Goal: Task Accomplishment & Management: Manage account settings

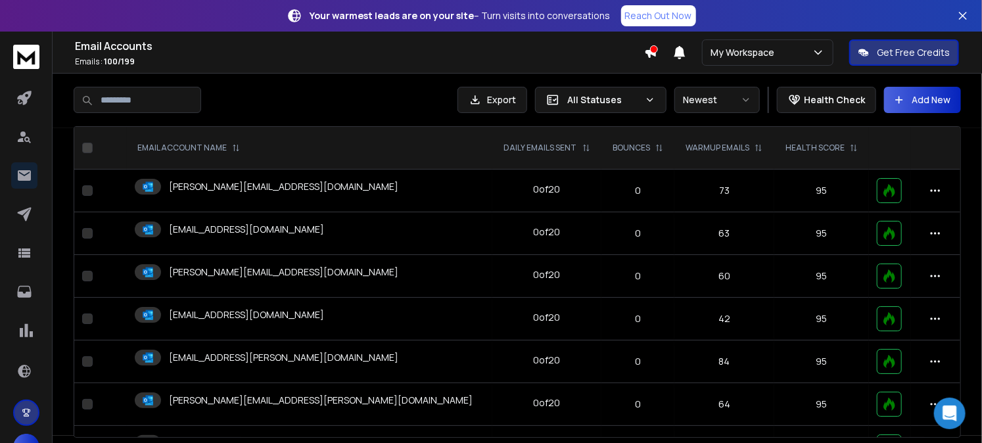
scroll to position [1902, 0]
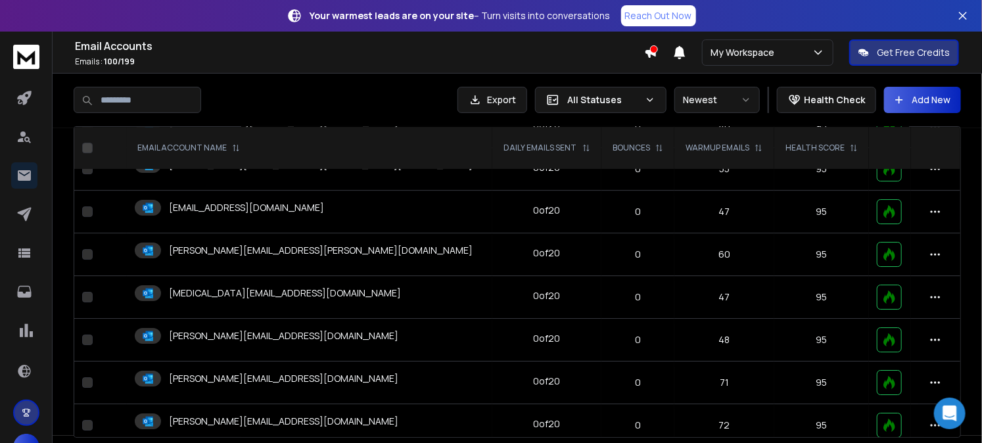
click at [366, 95] on div at bounding box center [262, 100] width 376 height 26
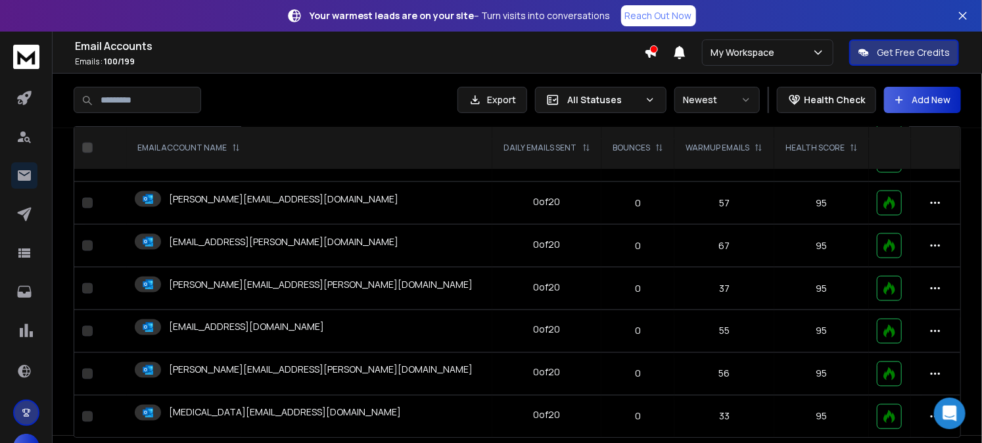
scroll to position [3169, 0]
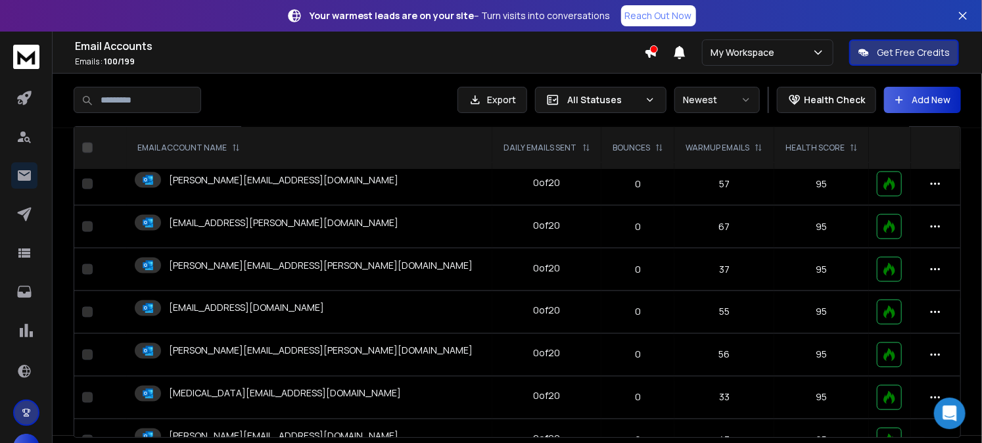
click at [602, 300] on td "0" at bounding box center [638, 312] width 73 height 43
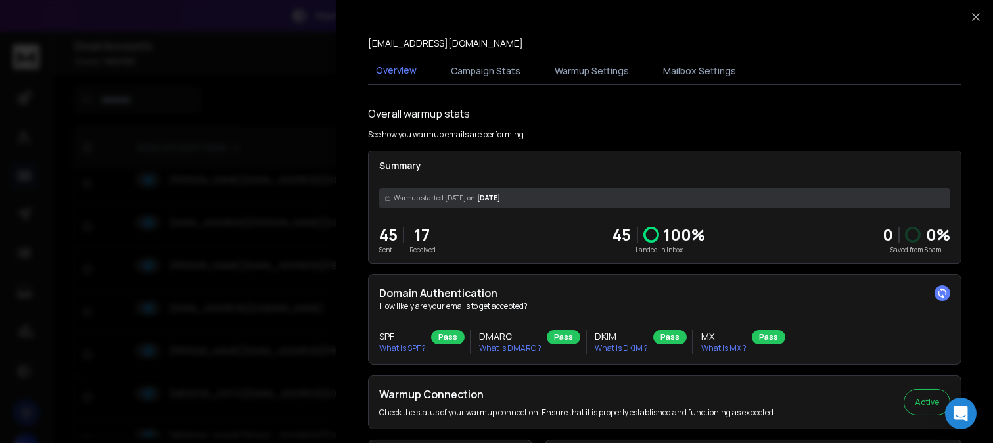
click at [648, 12] on div "Multi Select Table Sheet [EMAIL_ADDRESS][DOMAIN_NAME] Overview Campaign Stats W…" at bounding box center [664, 221] width 657 height 443
click at [250, 57] on div at bounding box center [496, 221] width 993 height 443
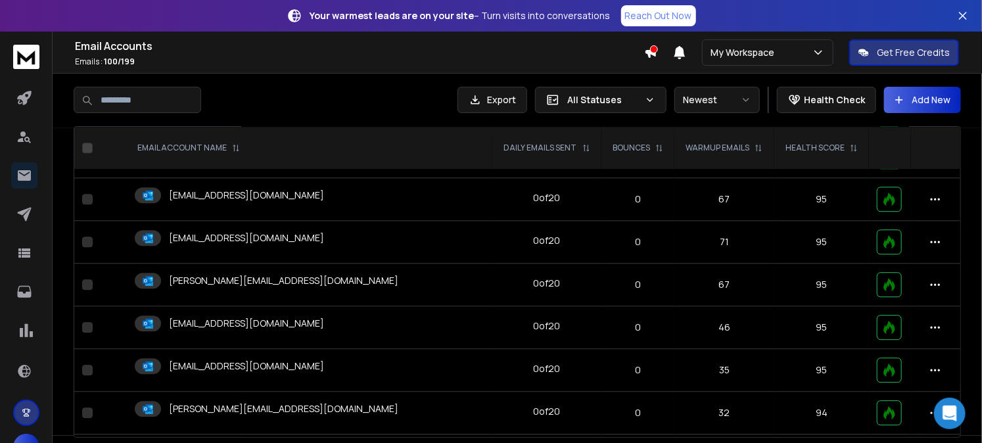
scroll to position [4041, 0]
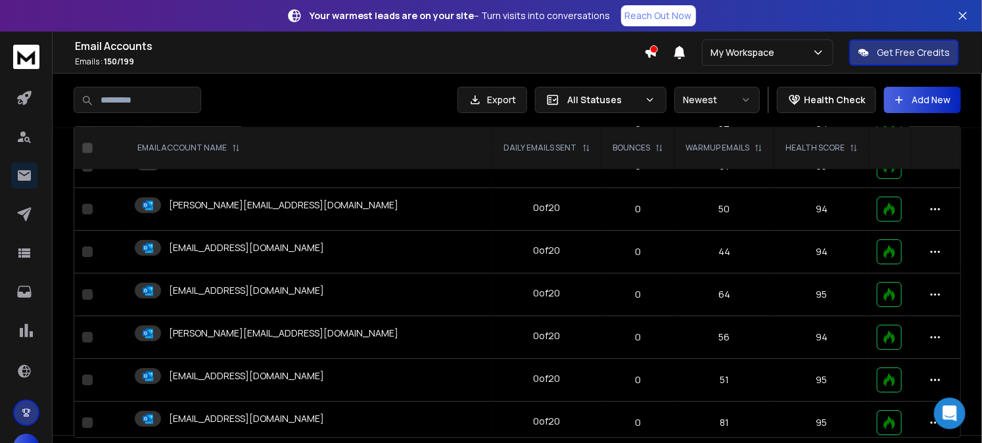
click at [383, 102] on div at bounding box center [262, 100] width 376 height 26
click at [396, 94] on div at bounding box center [262, 100] width 376 height 26
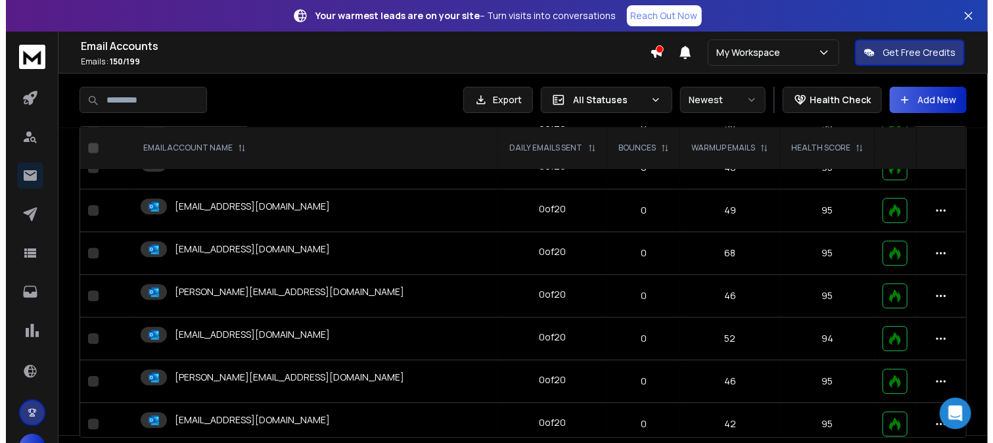
scroll to position [5971, 0]
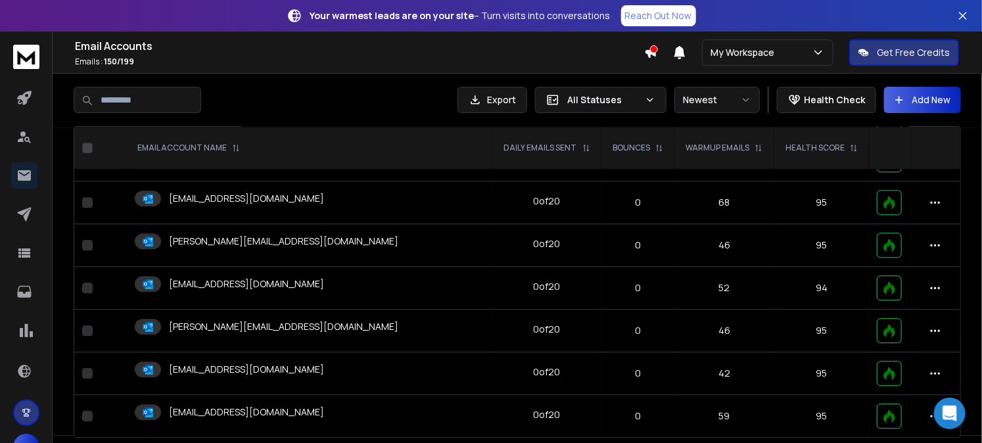
click at [602, 321] on td "0" at bounding box center [638, 331] width 73 height 43
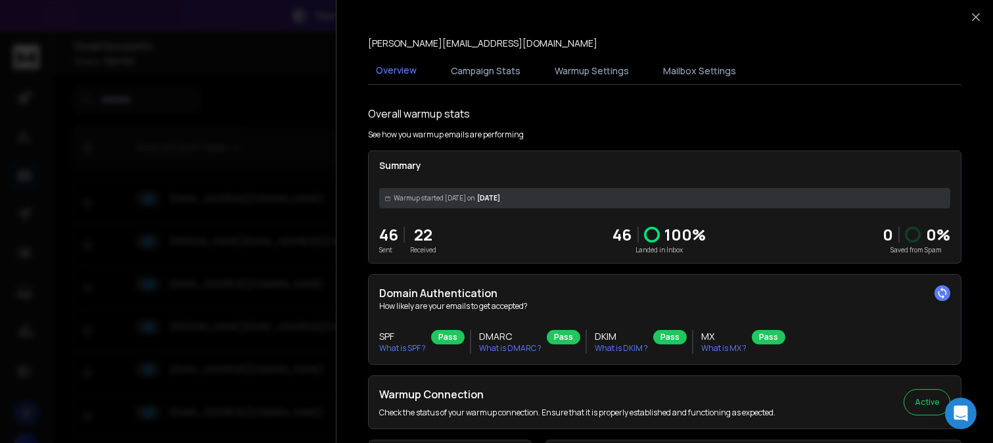
click at [705, 60] on button "Mailbox Settings" at bounding box center [699, 71] width 89 height 29
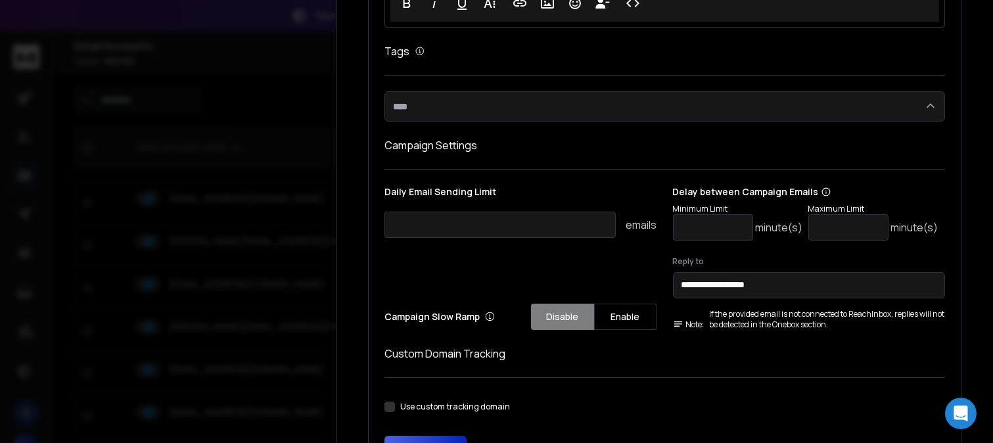
scroll to position [464, 0]
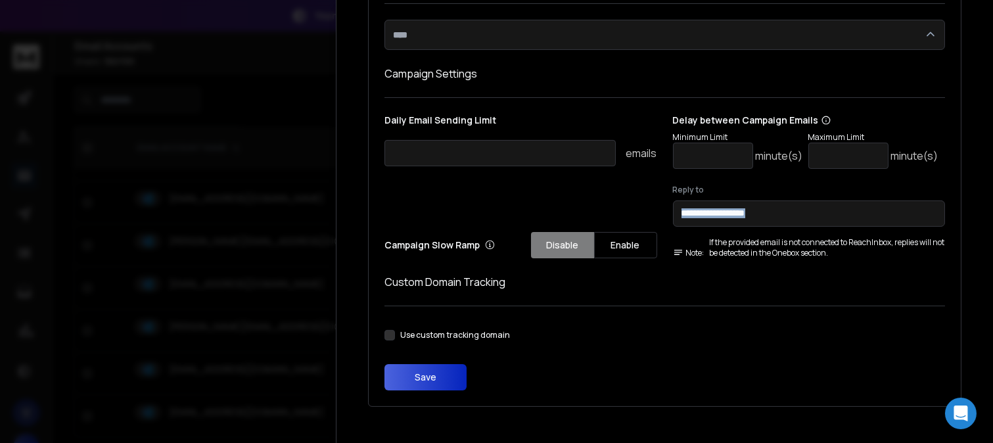
drag, startPoint x: 802, startPoint y: 232, endPoint x: 803, endPoint y: 221, distance: 11.2
click at [803, 221] on div "**********" at bounding box center [809, 230] width 273 height 58
click at [803, 221] on input "**********" at bounding box center [809, 214] width 273 height 26
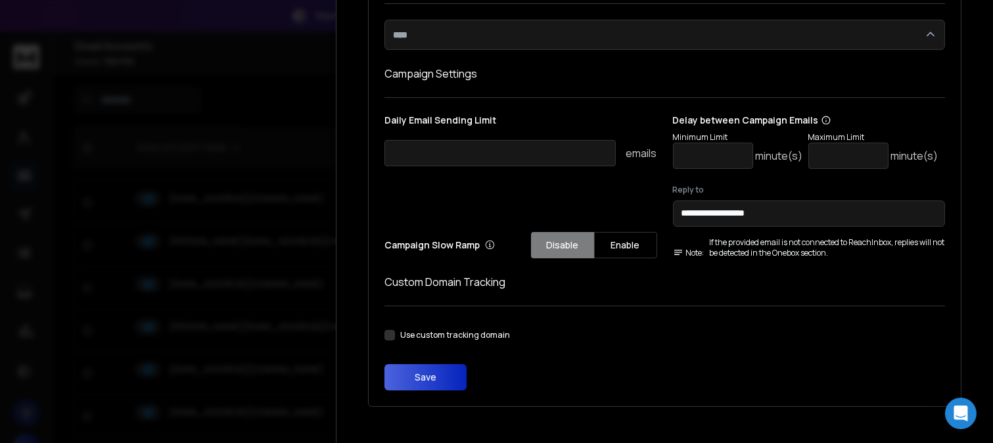
click at [803, 221] on input "**********" at bounding box center [809, 214] width 273 height 26
click at [803, 222] on input "**********" at bounding box center [809, 214] width 273 height 26
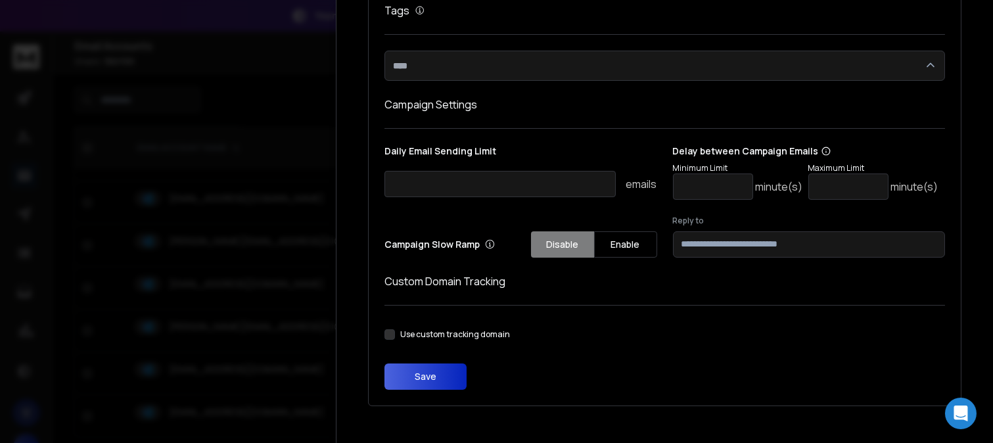
scroll to position [433, 0]
click at [640, 348] on form "**********" at bounding box center [665, 58] width 561 height 663
click at [658, 322] on div "Use custom tracking domain" at bounding box center [665, 335] width 561 height 26
click at [702, 386] on form "**********" at bounding box center [665, 58] width 561 height 663
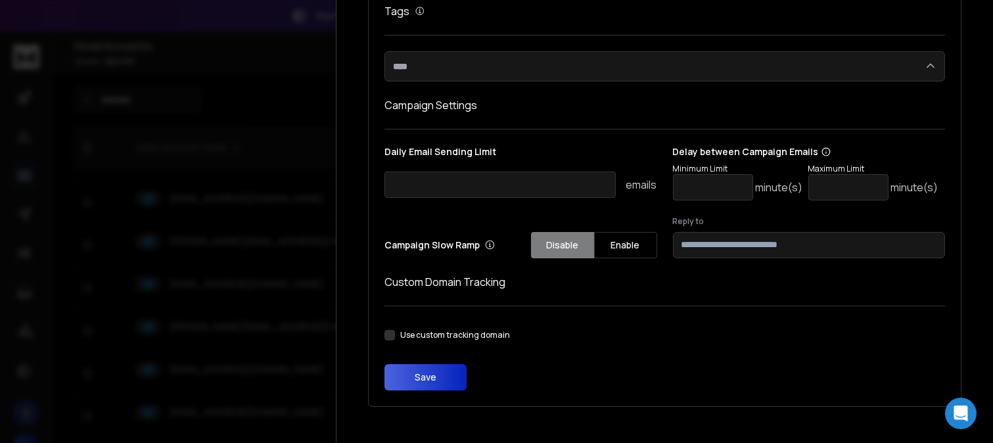
click at [435, 386] on button "Save" at bounding box center [426, 377] width 82 height 26
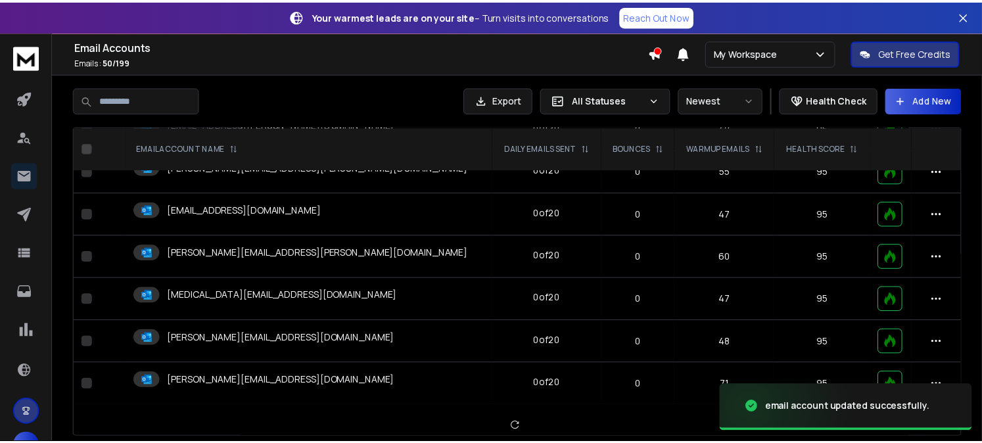
scroll to position [1903, 0]
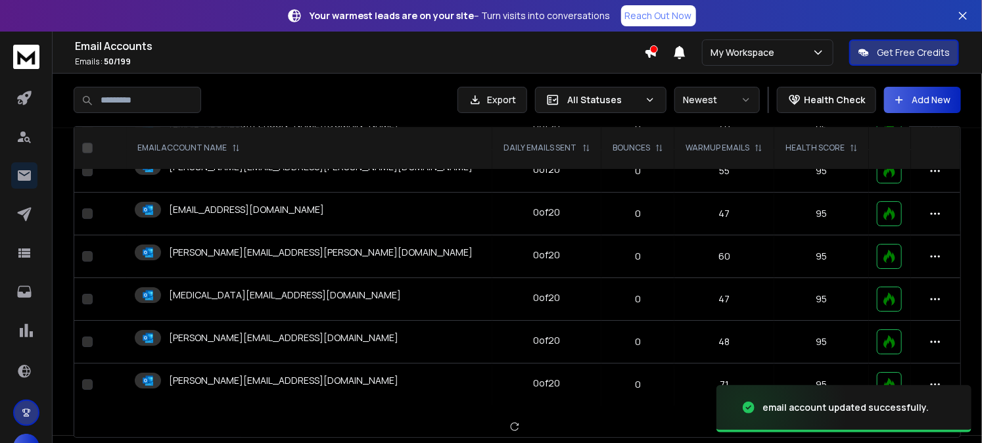
click at [327, 95] on div at bounding box center [262, 100] width 376 height 26
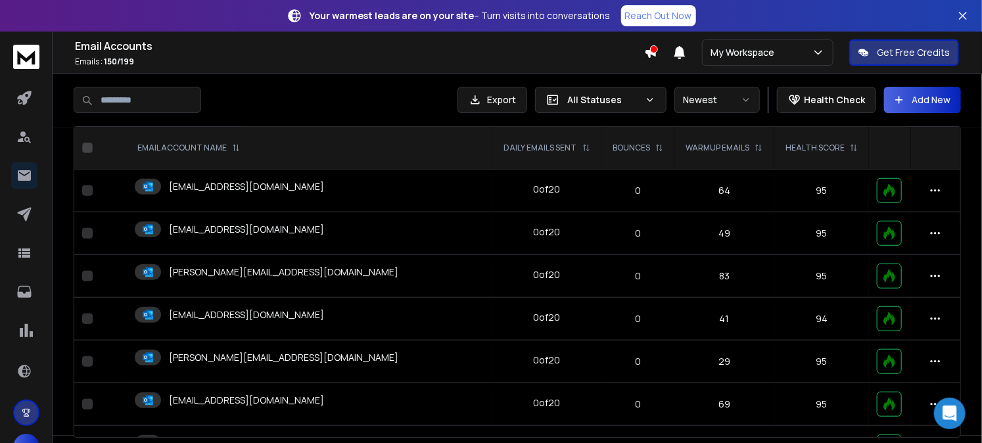
scroll to position [4915, 0]
click at [387, 90] on div at bounding box center [262, 100] width 376 height 26
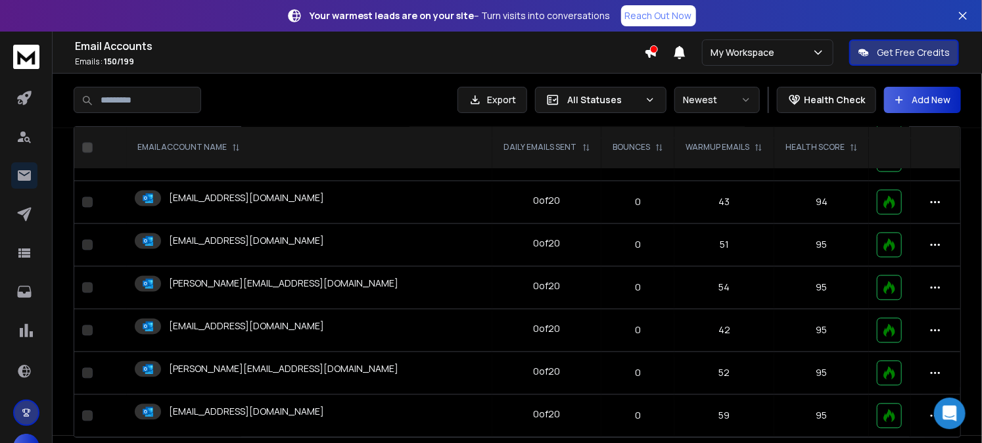
scroll to position [5630, 0]
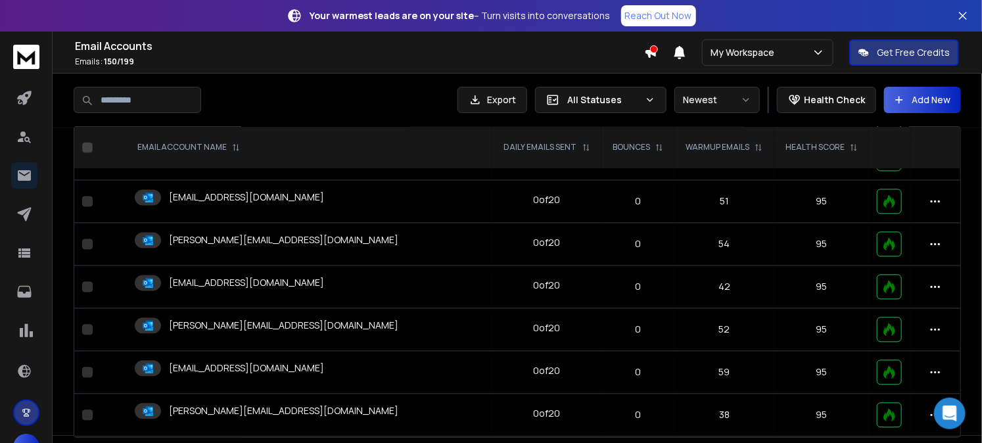
click at [602, 301] on td "0" at bounding box center [638, 287] width 73 height 43
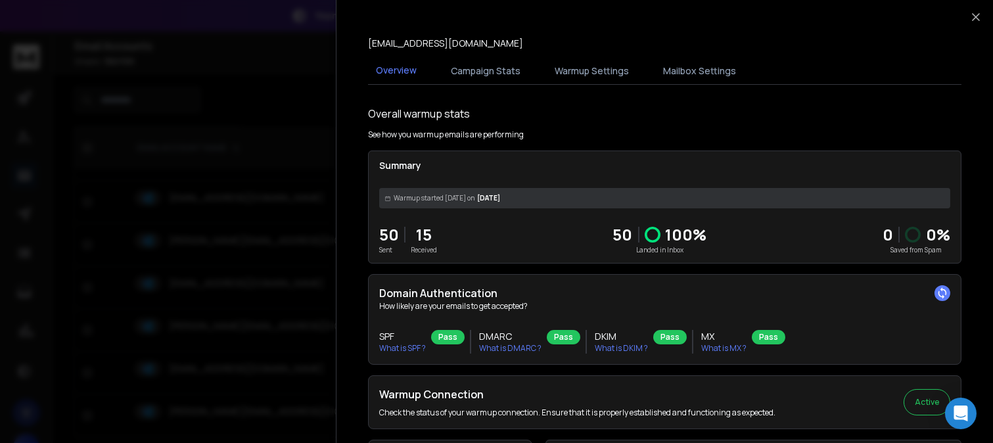
click at [508, 66] on button "Campaign Stats" at bounding box center [485, 71] width 85 height 29
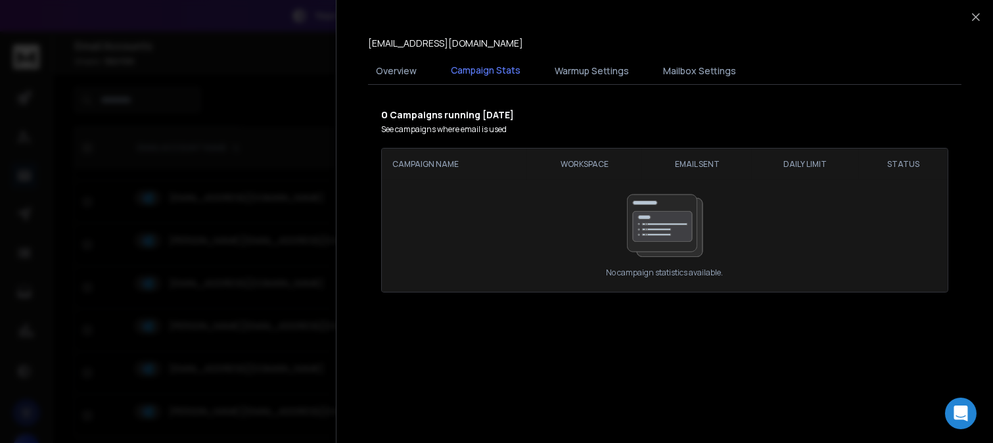
click at [705, 34] on div "[EMAIL_ADDRESS][DOMAIN_NAME] Overview Campaign Stats Warmup Settings Mailbox Se…" at bounding box center [664, 171] width 625 height 311
click at [671, 343] on div "Multi Select Table Sheet [EMAIL_ADDRESS][DOMAIN_NAME] Overview Campaign Stats W…" at bounding box center [664, 221] width 657 height 443
click at [973, 16] on icon "button" at bounding box center [976, 17] width 7 height 7
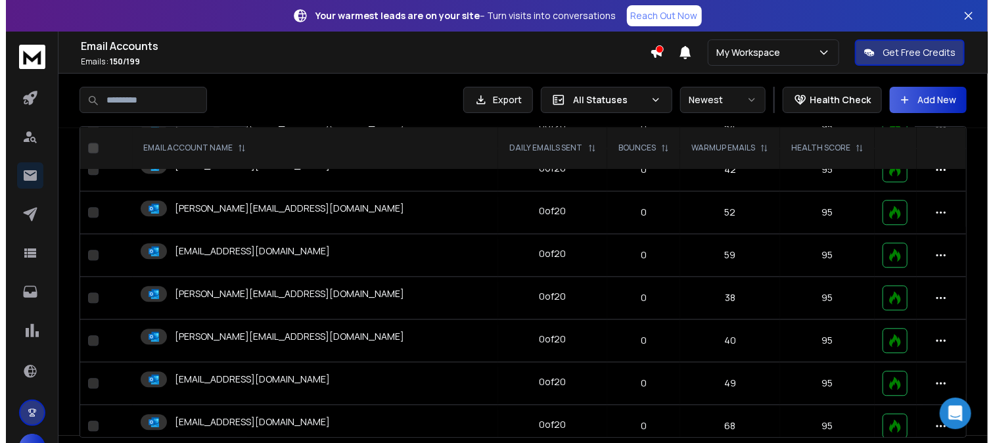
scroll to position [5771, 0]
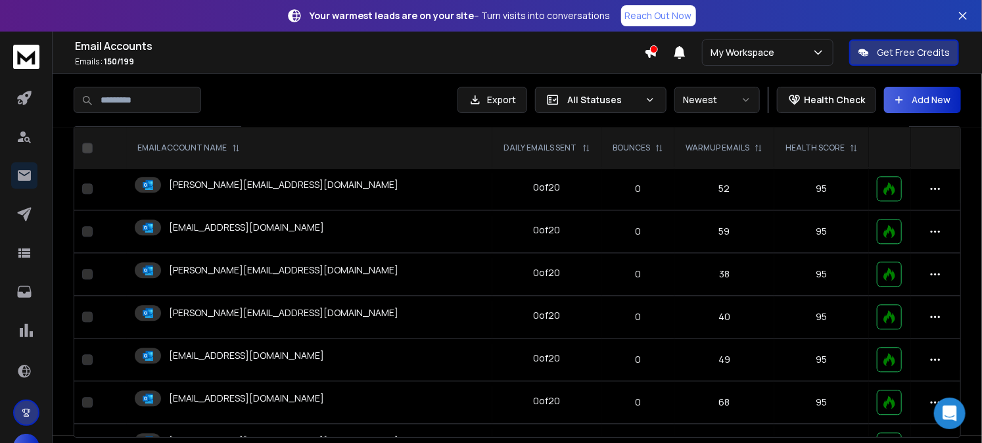
click at [430, 99] on div at bounding box center [262, 100] width 376 height 26
click at [774, 194] on td "95" at bounding box center [821, 189] width 95 height 43
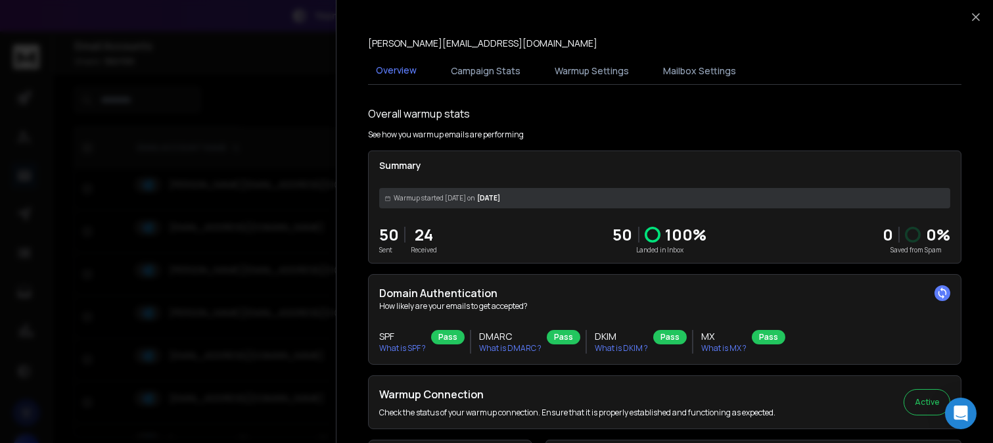
click at [699, 69] on button "Mailbox Settings" at bounding box center [699, 71] width 89 height 29
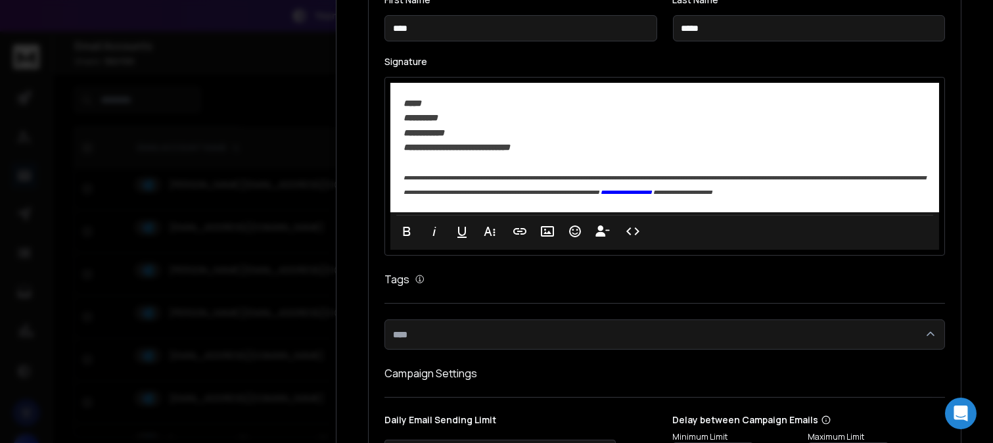
scroll to position [464, 0]
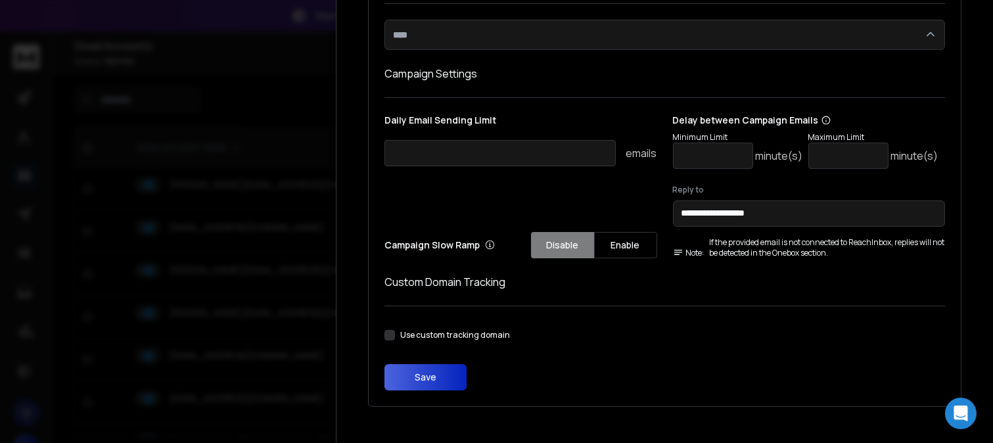
click at [768, 216] on input "**********" at bounding box center [809, 214] width 273 height 26
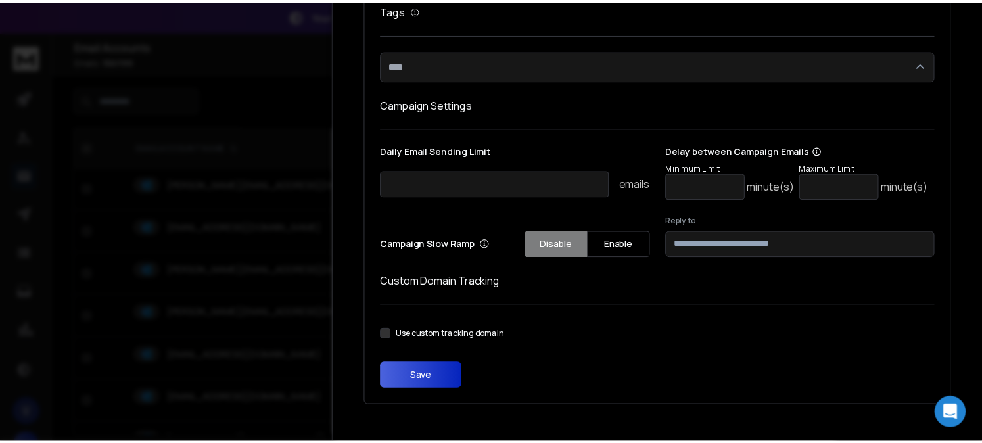
scroll to position [433, 0]
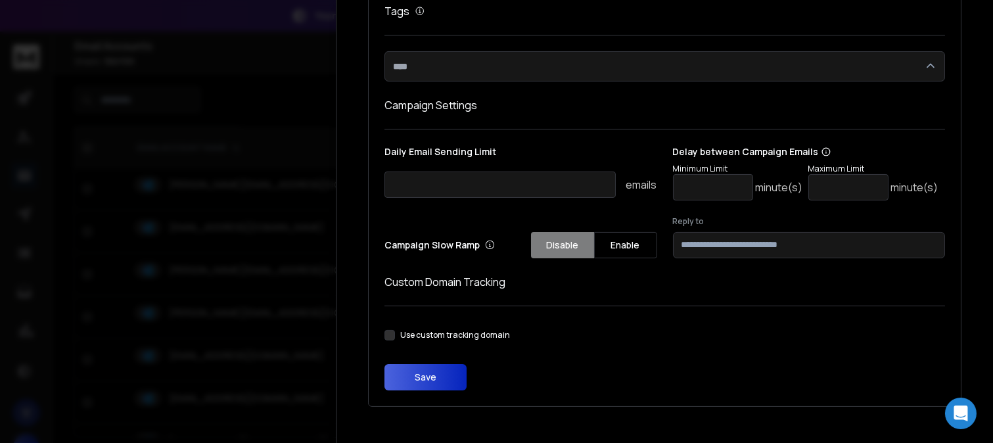
click at [604, 280] on h1 "Custom Domain Tracking" at bounding box center [665, 282] width 561 height 16
click at [436, 375] on button "Save" at bounding box center [426, 377] width 82 height 26
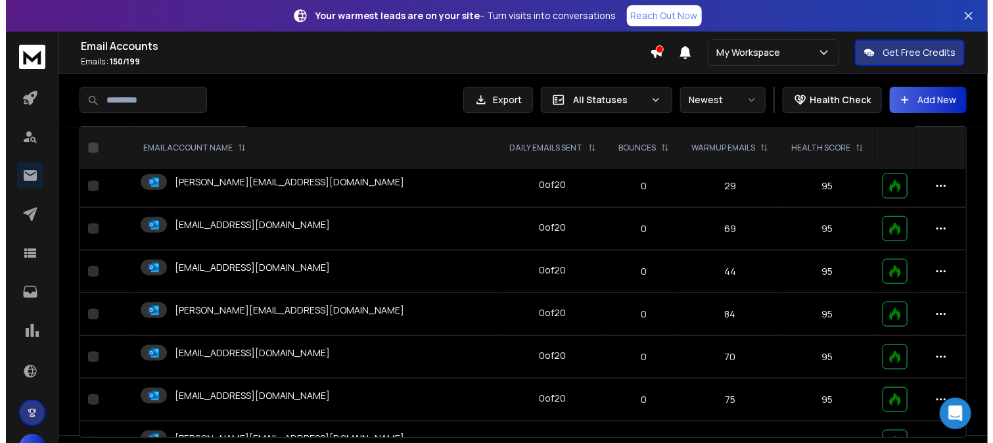
scroll to position [0, 0]
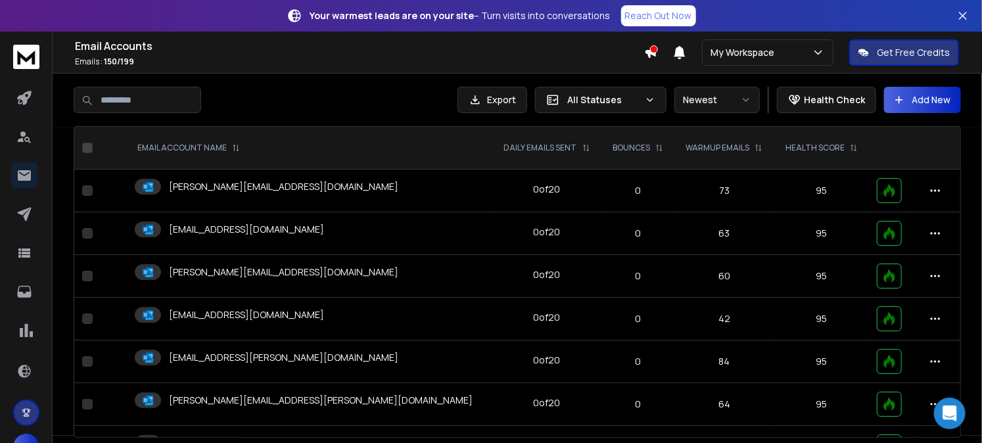
click at [609, 187] on p "0" at bounding box center [637, 190] width 57 height 13
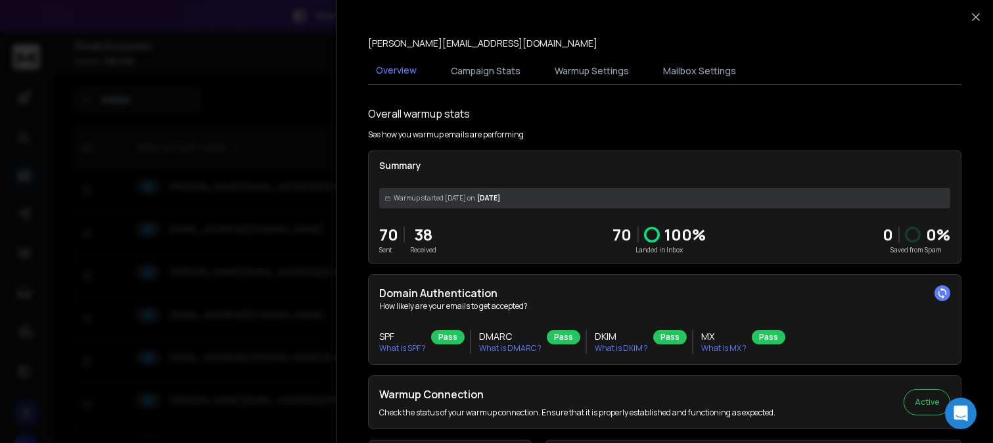
click at [701, 70] on button "Mailbox Settings" at bounding box center [699, 71] width 89 height 29
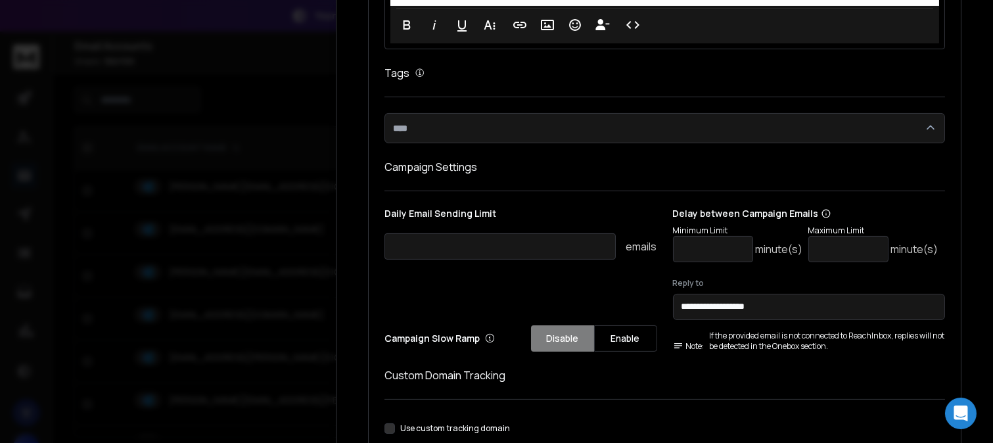
scroll to position [464, 0]
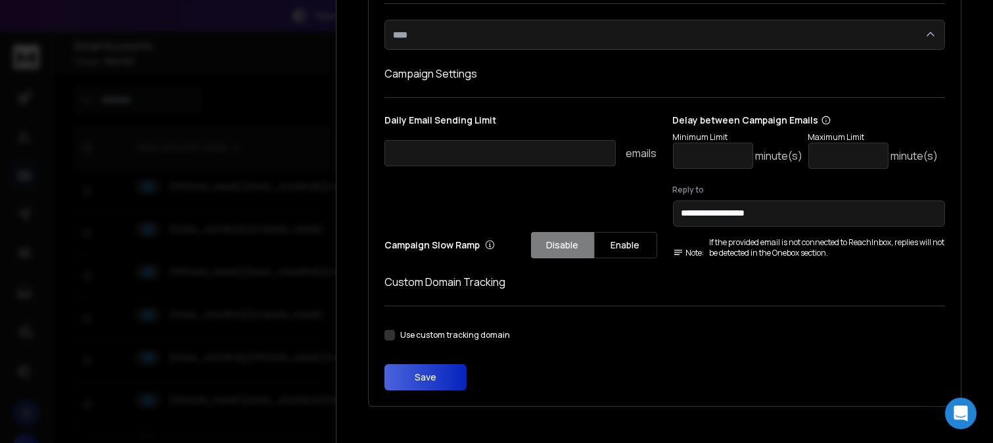
click at [786, 210] on input "**********" at bounding box center [809, 214] width 273 height 26
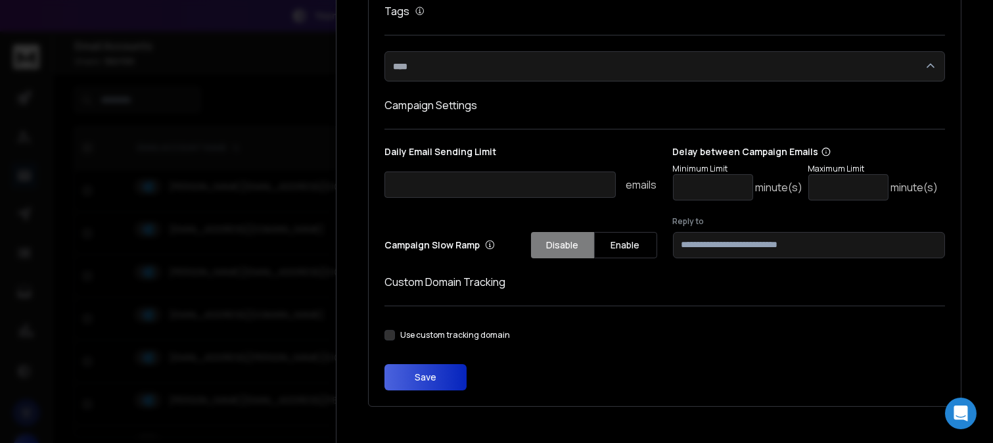
click at [448, 366] on button "Save" at bounding box center [426, 377] width 82 height 26
click at [402, 378] on button "Save" at bounding box center [426, 377] width 82 height 26
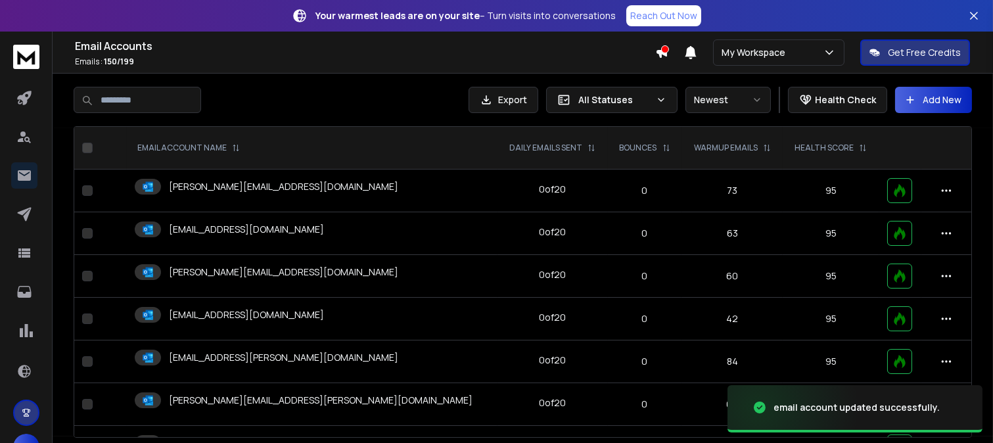
scroll to position [0, 0]
click at [609, 233] on p "0" at bounding box center [637, 233] width 57 height 13
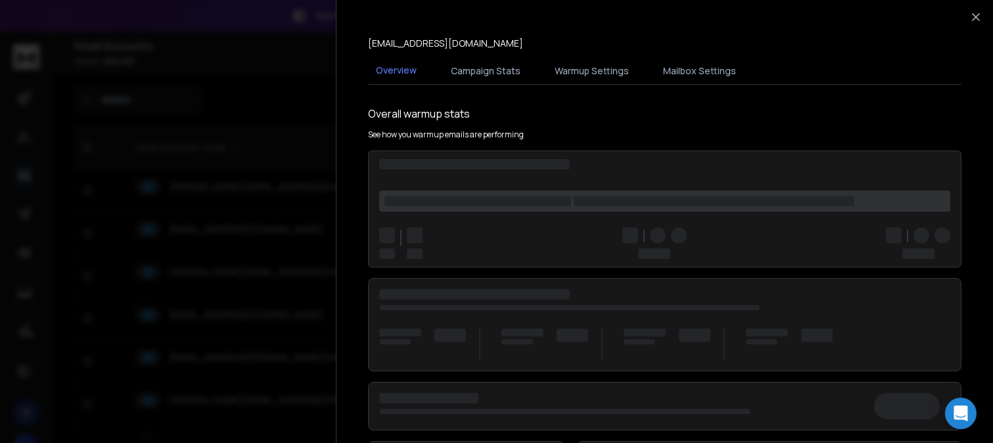
click at [705, 68] on button "Mailbox Settings" at bounding box center [699, 71] width 89 height 29
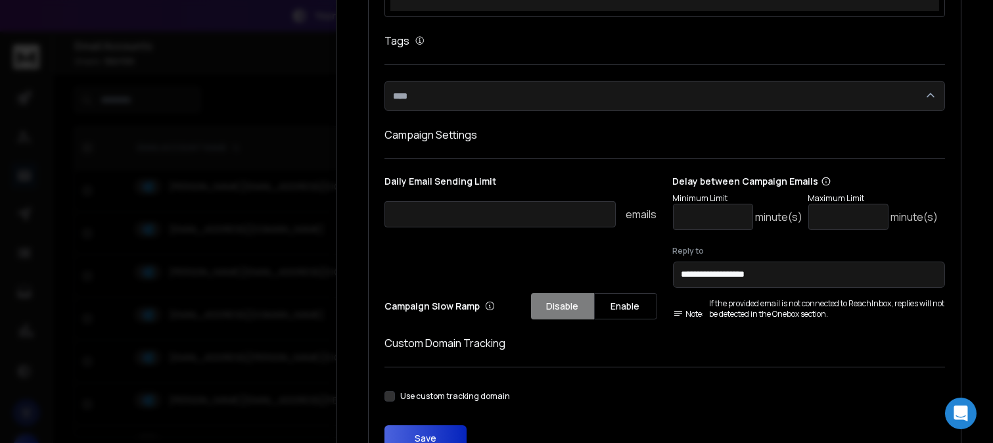
scroll to position [464, 0]
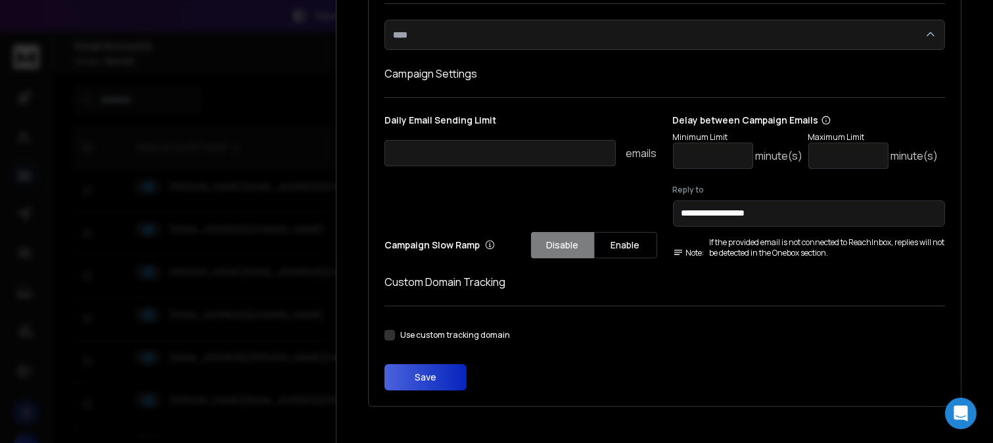
click at [786, 220] on input "**********" at bounding box center [809, 214] width 273 height 26
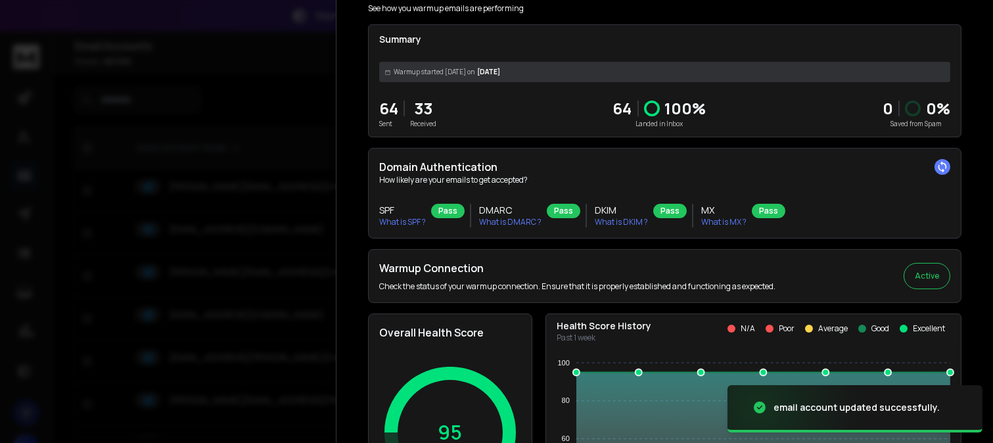
scroll to position [0, 0]
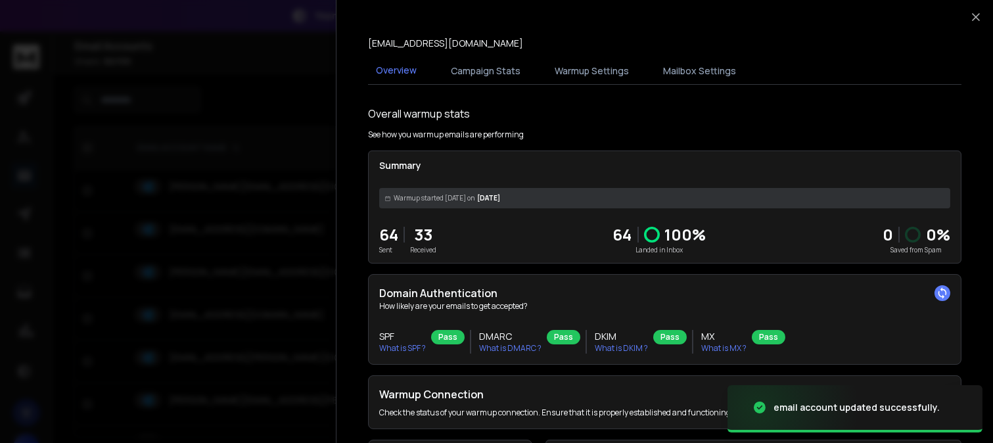
click at [706, 68] on button "Mailbox Settings" at bounding box center [699, 71] width 89 height 29
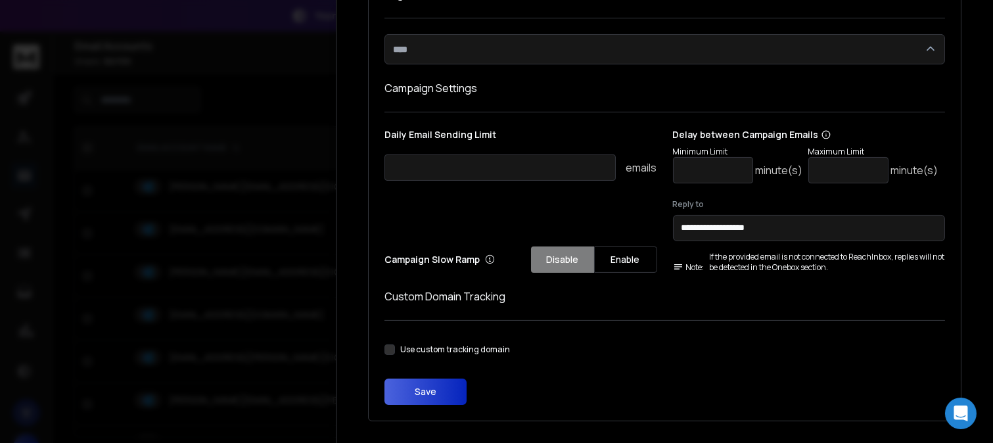
scroll to position [464, 0]
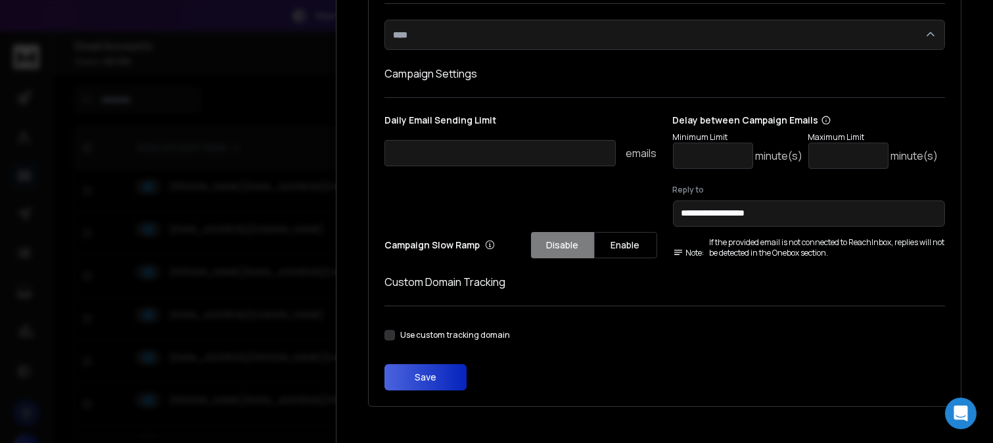
click at [765, 207] on input "**********" at bounding box center [809, 214] width 273 height 26
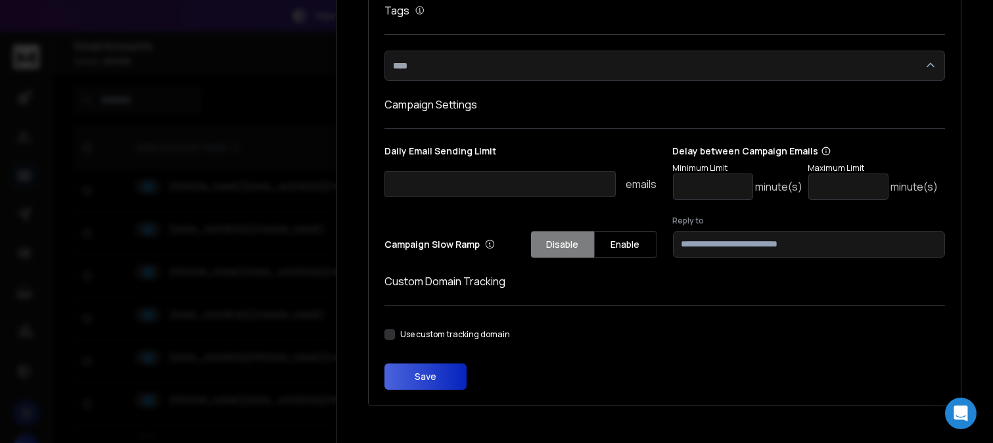
scroll to position [433, 0]
click at [398, 372] on button "Save" at bounding box center [426, 377] width 82 height 26
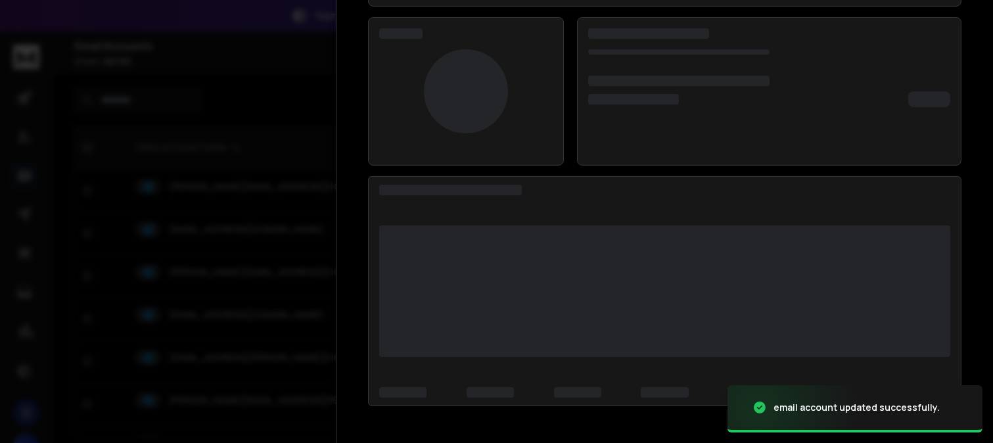
scroll to position [424, 0]
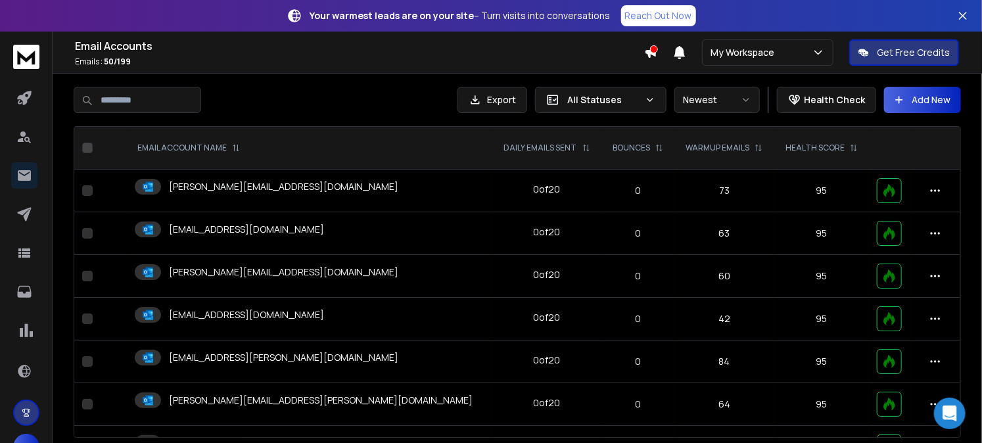
click at [675, 280] on td "60" at bounding box center [725, 276] width 100 height 43
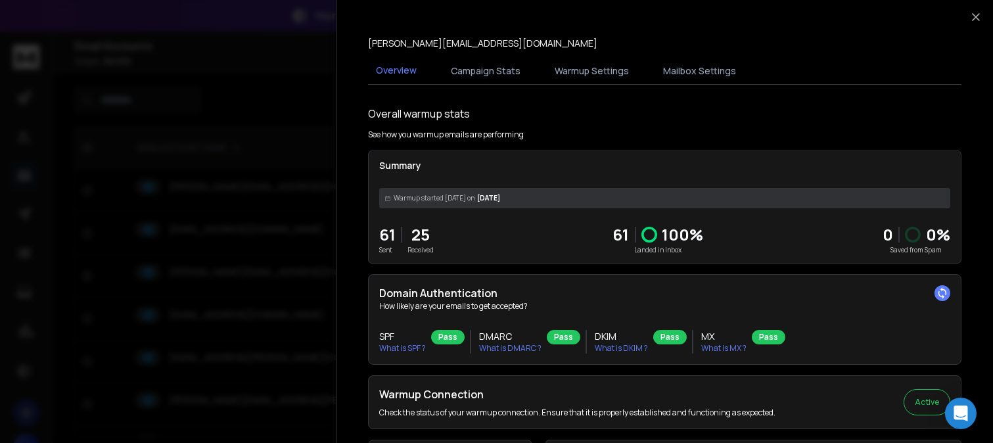
click at [699, 66] on button "Mailbox Settings" at bounding box center [699, 71] width 89 height 29
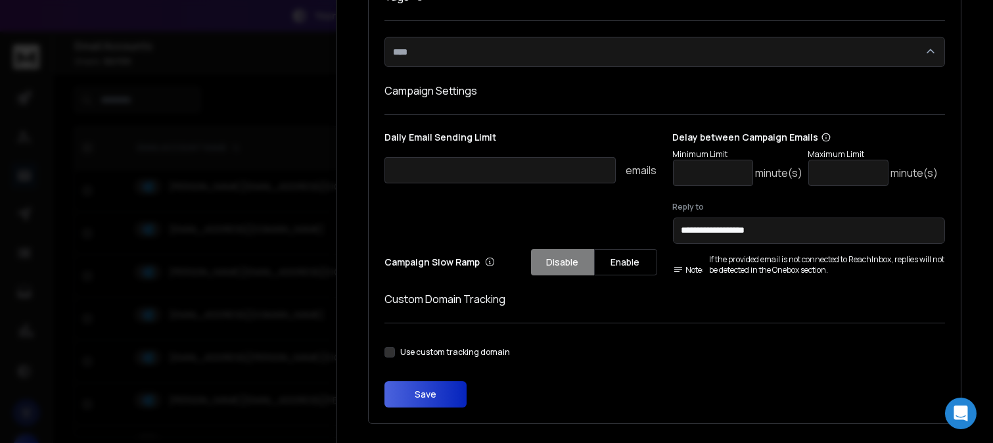
scroll to position [464, 0]
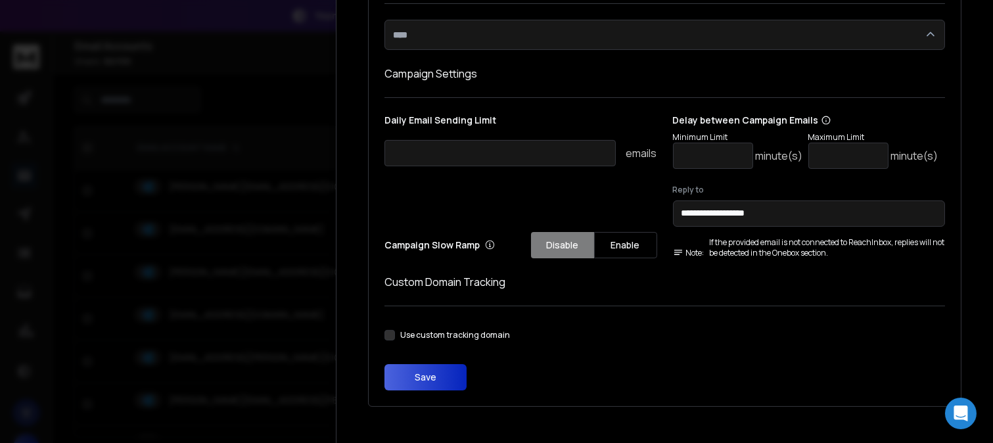
click at [784, 221] on input "**********" at bounding box center [809, 214] width 273 height 26
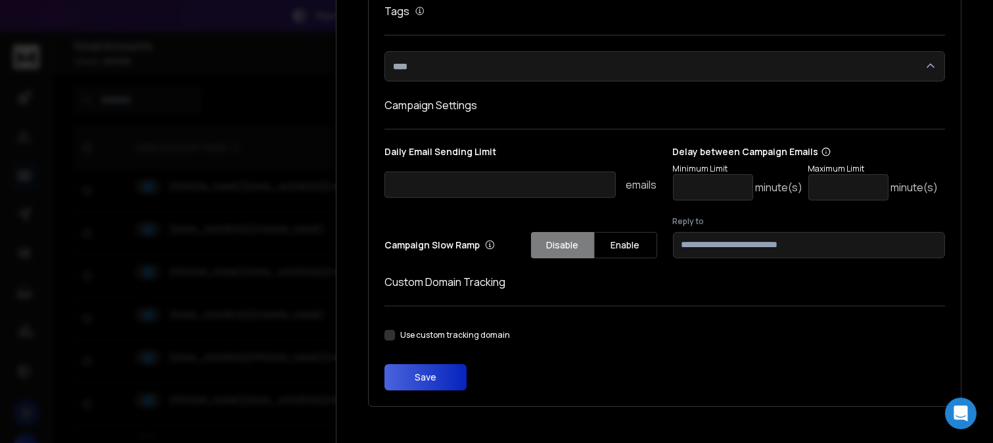
click at [427, 379] on button "Save" at bounding box center [426, 377] width 82 height 26
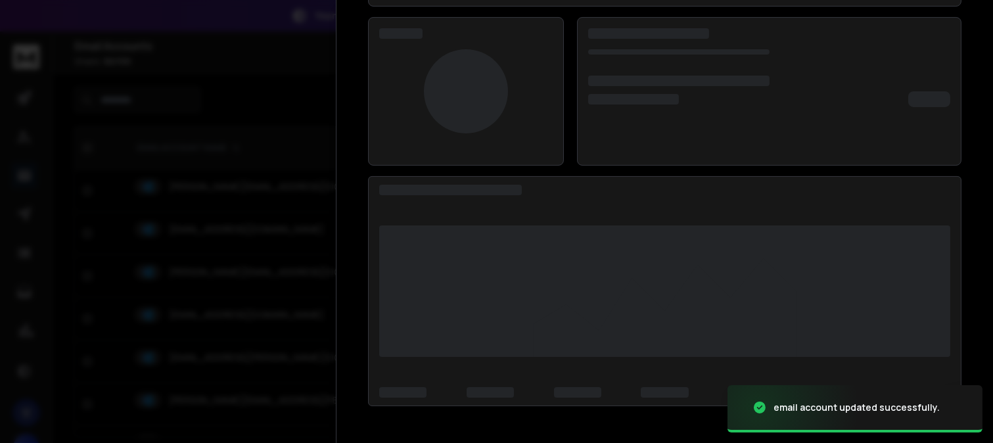
scroll to position [424, 0]
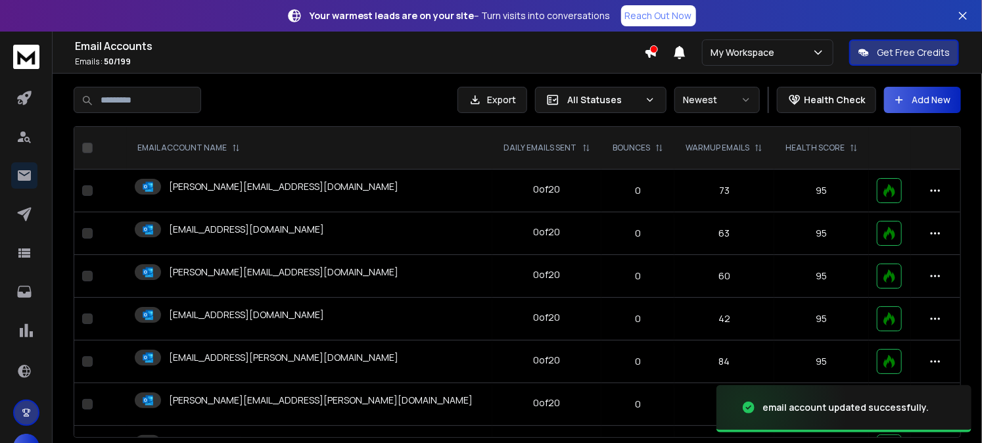
click at [721, 325] on td "42" at bounding box center [725, 319] width 100 height 43
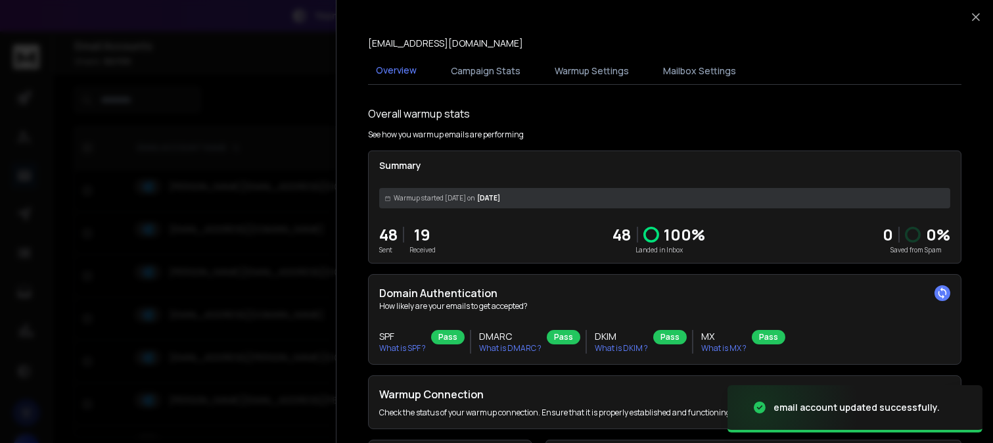
click at [713, 59] on button "Mailbox Settings" at bounding box center [699, 71] width 89 height 29
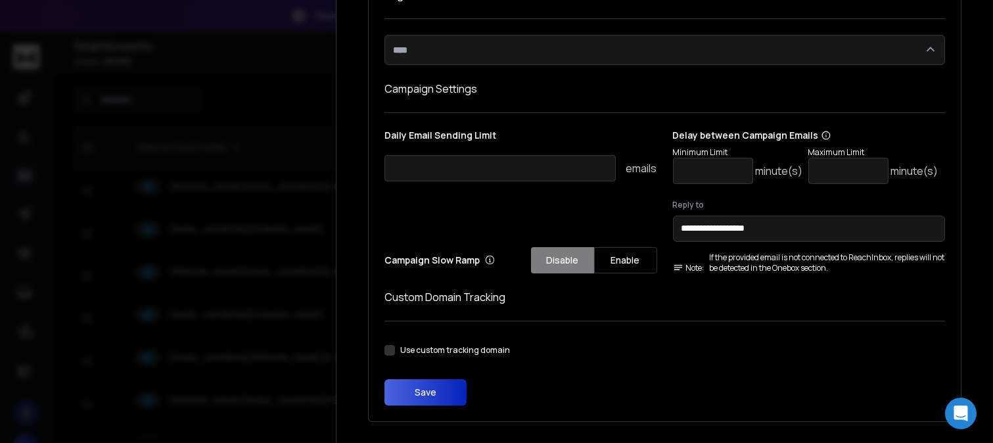
scroll to position [464, 0]
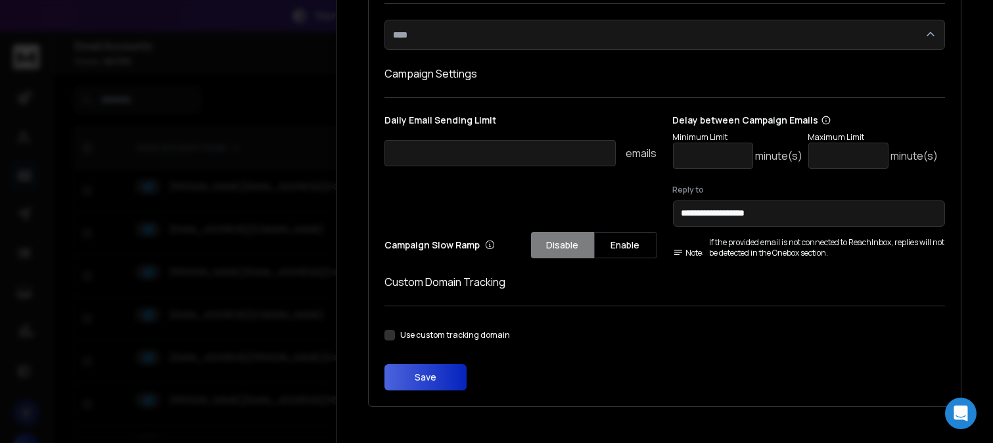
click at [784, 213] on input "**********" at bounding box center [809, 214] width 273 height 26
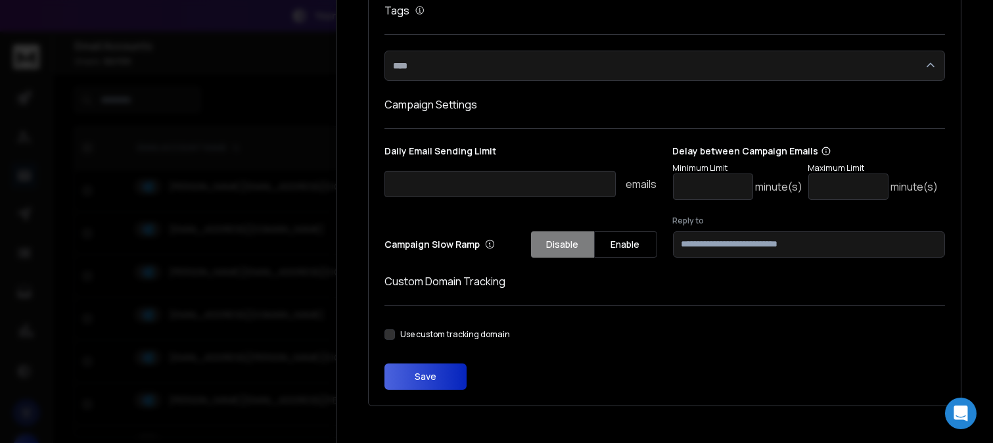
scroll to position [433, 0]
click at [423, 375] on button "Save" at bounding box center [426, 377] width 82 height 26
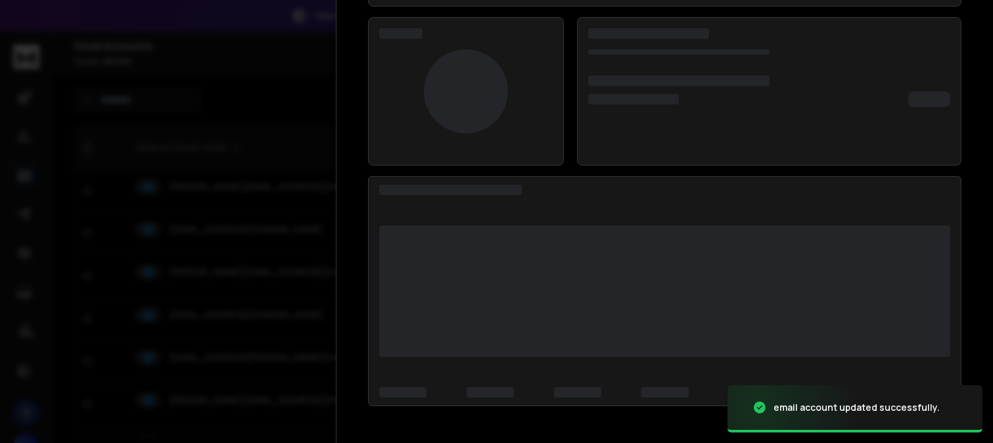
scroll to position [424, 0]
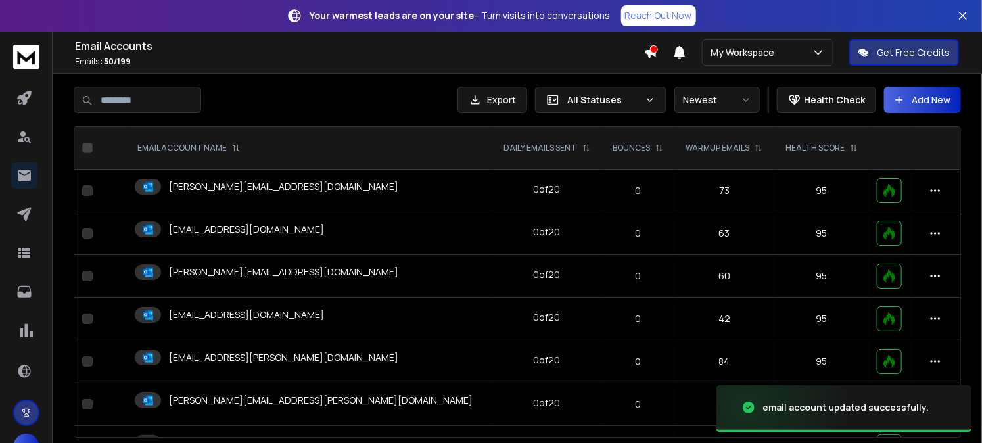
click at [788, 364] on td "95" at bounding box center [821, 362] width 95 height 43
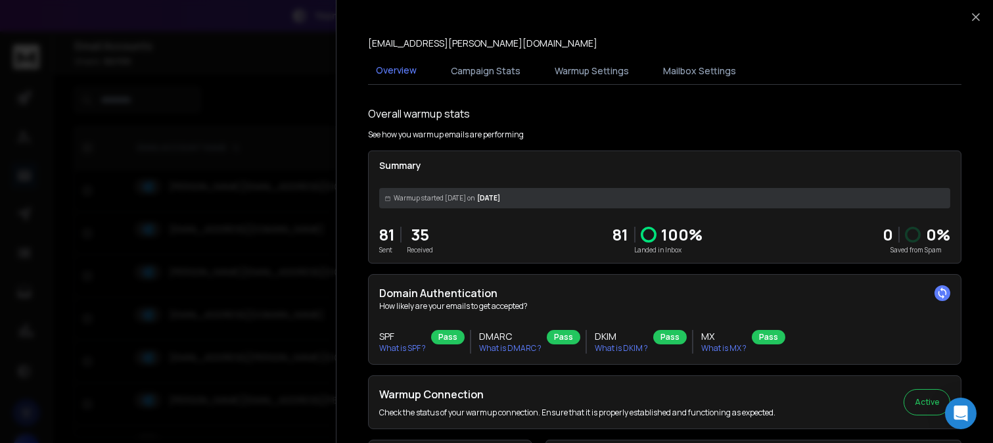
click at [710, 69] on button "Mailbox Settings" at bounding box center [699, 71] width 89 height 29
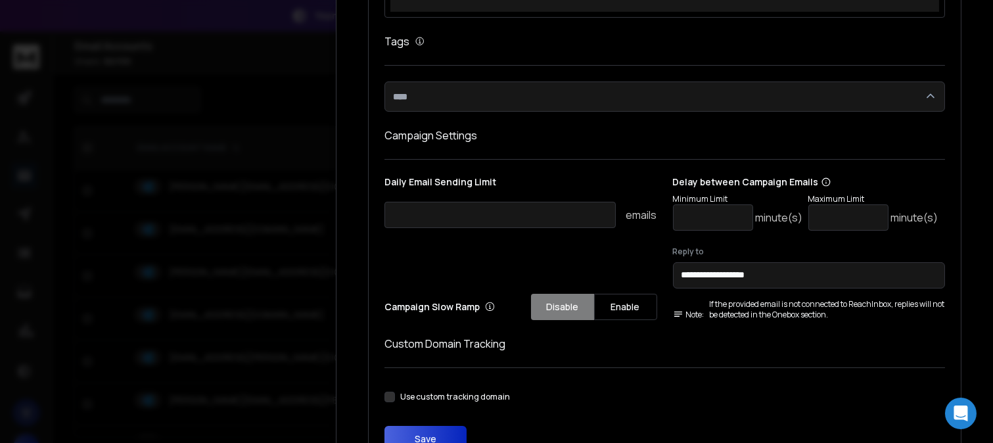
scroll to position [464, 0]
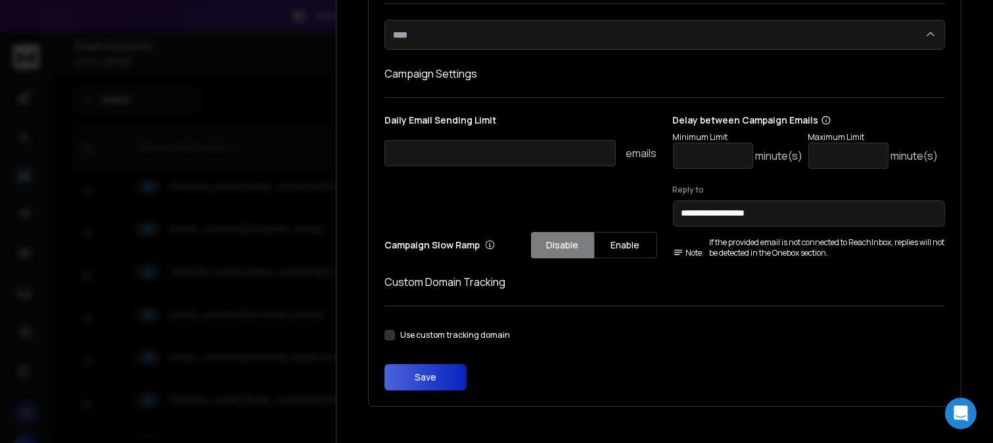
click at [768, 226] on input "**********" at bounding box center [809, 214] width 273 height 26
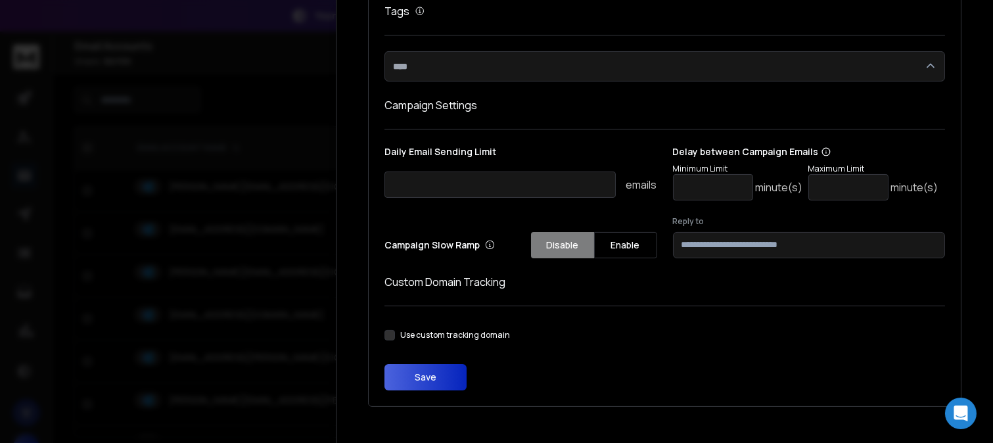
click at [414, 381] on button "Save" at bounding box center [426, 377] width 82 height 26
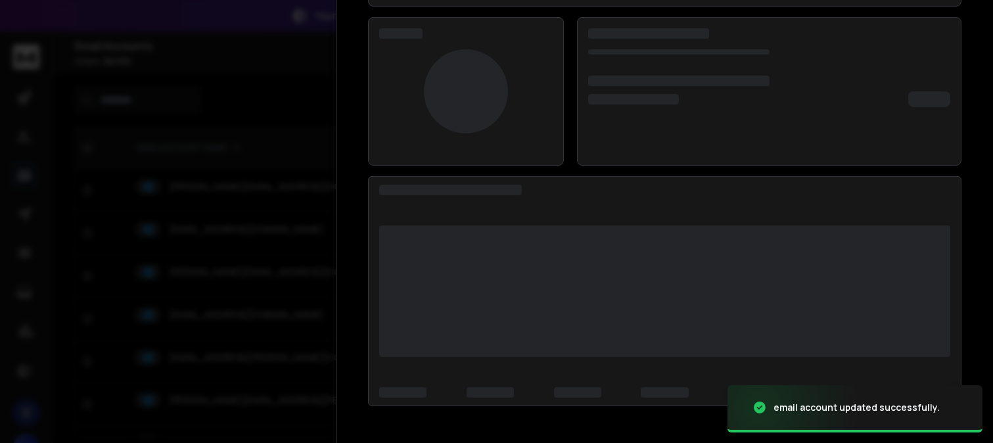
scroll to position [424, 0]
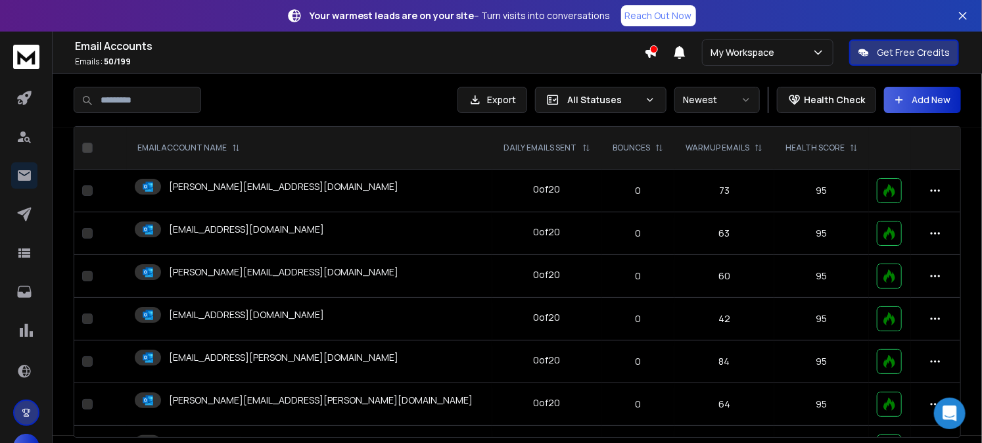
click at [774, 401] on td "95" at bounding box center [821, 404] width 95 height 43
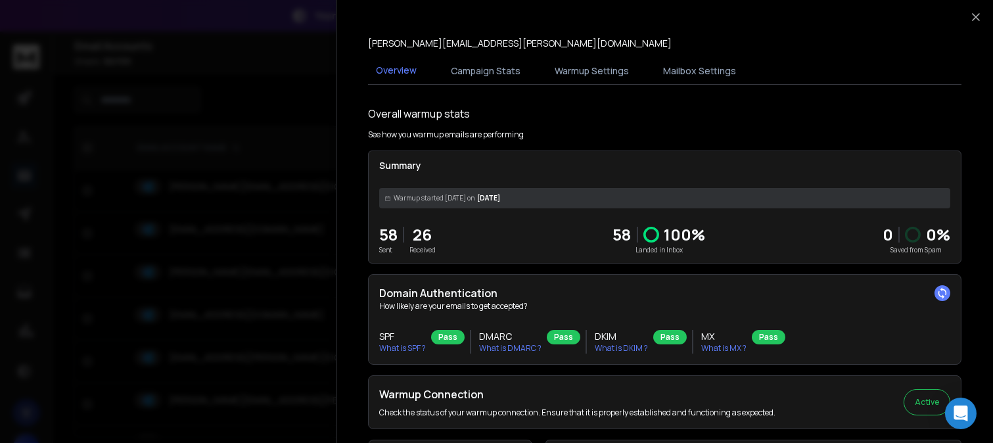
click at [687, 49] on div "[PERSON_NAME][EMAIL_ADDRESS][PERSON_NAME][DOMAIN_NAME]" at bounding box center [665, 43] width 594 height 13
click at [687, 60] on button "Mailbox Settings" at bounding box center [699, 71] width 89 height 29
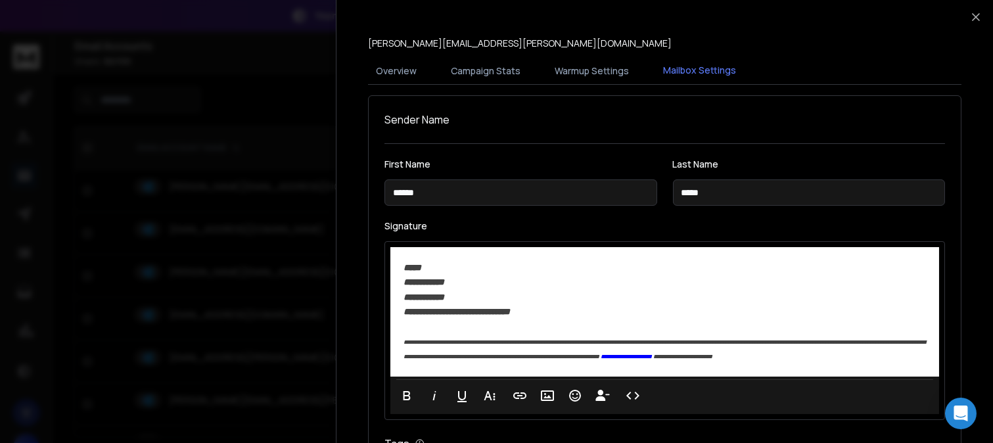
scroll to position [464, 0]
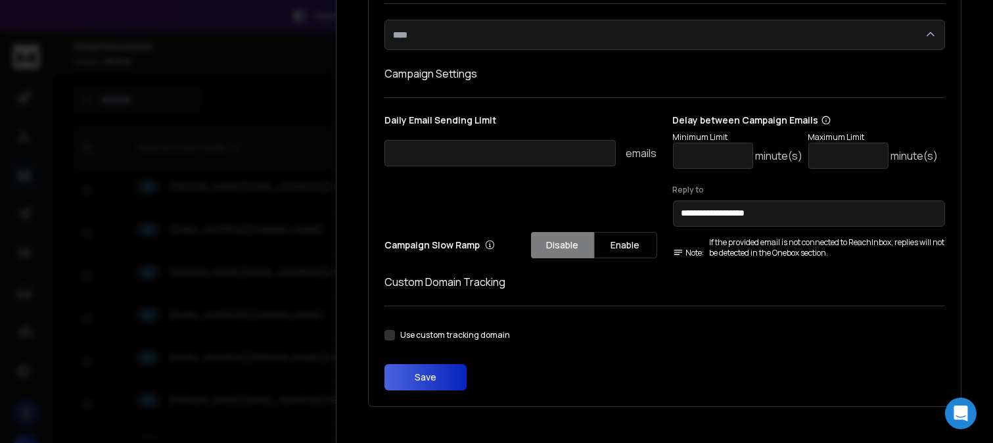
click at [781, 202] on input "**********" at bounding box center [809, 214] width 273 height 26
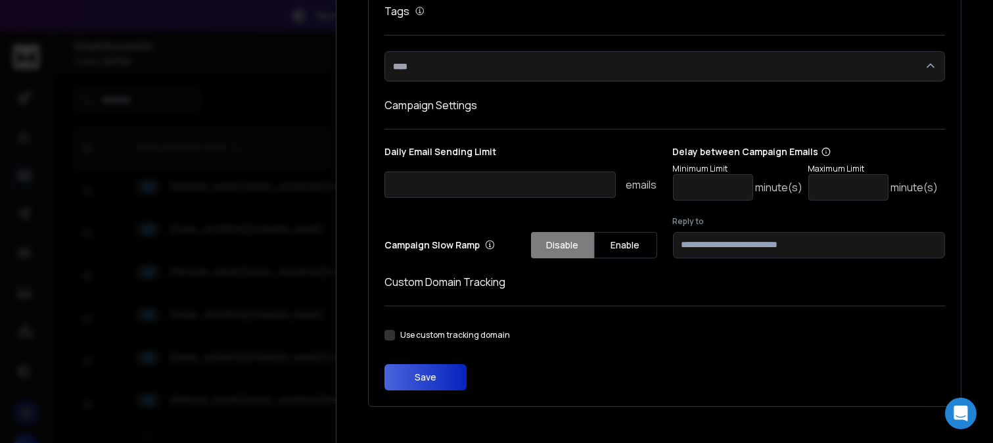
click at [461, 375] on button "Save" at bounding box center [426, 377] width 82 height 26
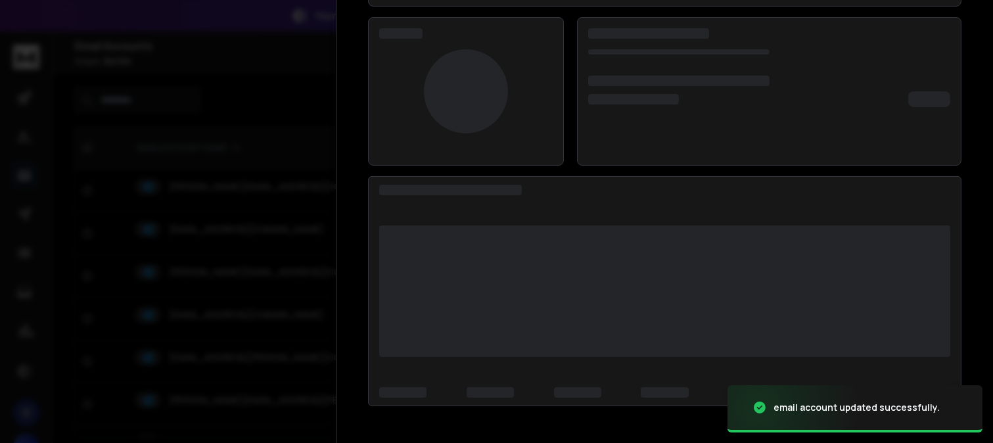
scroll to position [424, 0]
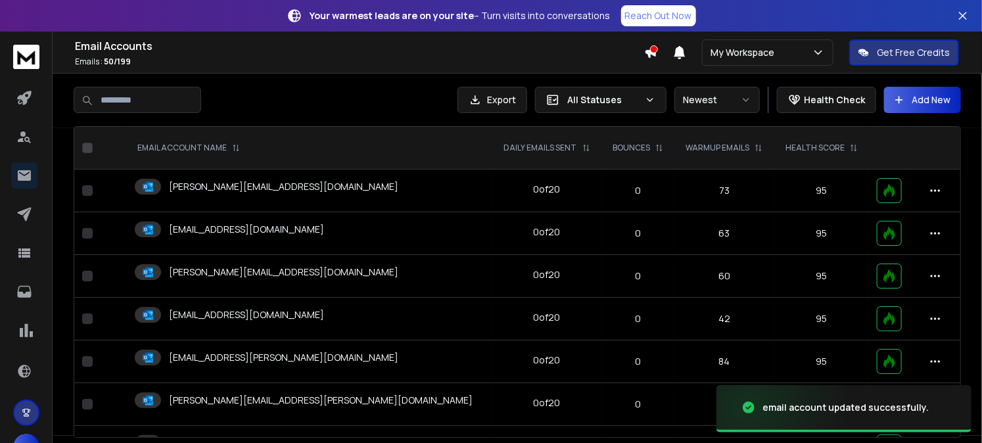
click at [675, 405] on td "64" at bounding box center [725, 404] width 100 height 43
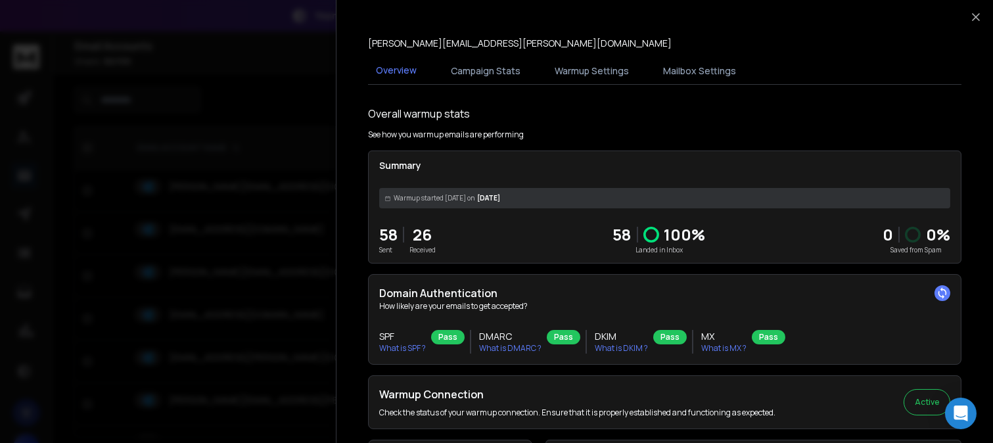
click at [704, 68] on button "Mailbox Settings" at bounding box center [699, 71] width 89 height 29
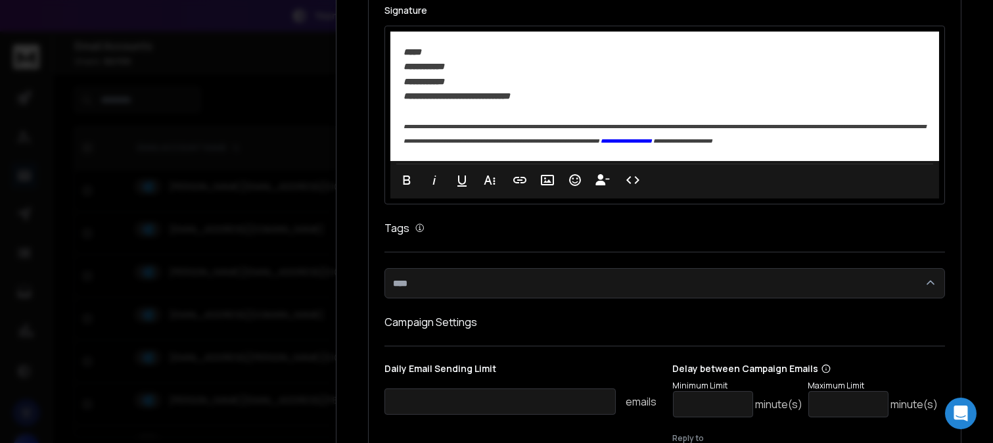
scroll to position [433, 0]
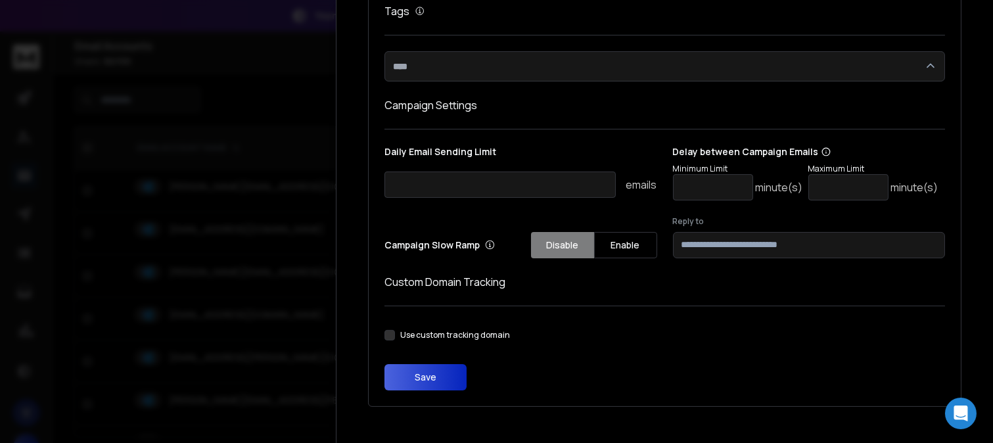
click at [778, 253] on input "text" at bounding box center [809, 245] width 273 height 26
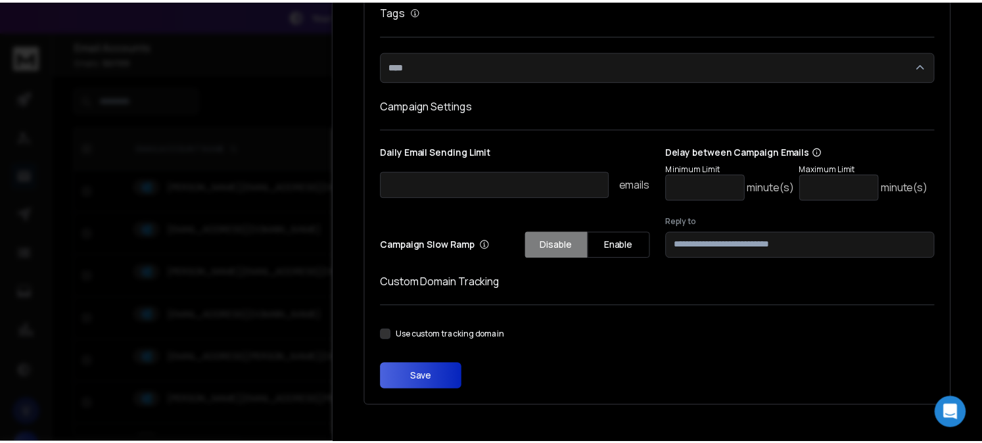
scroll to position [0, 0]
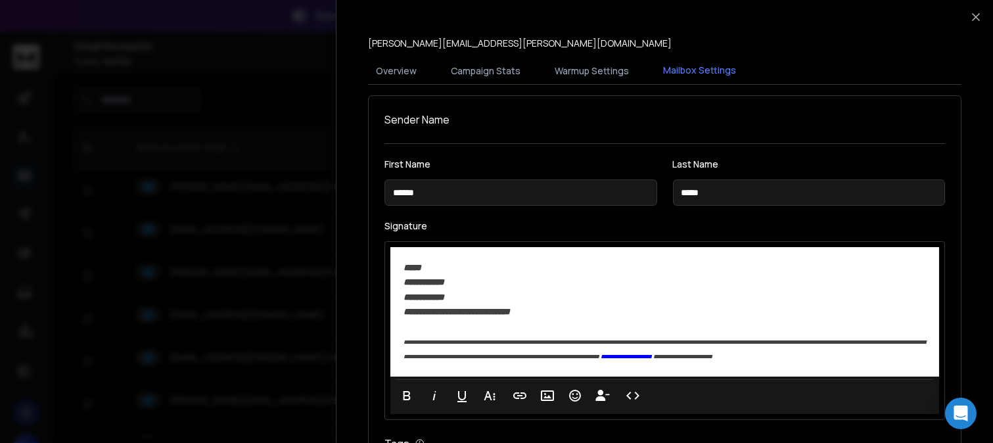
drag, startPoint x: 968, startPoint y: 16, endPoint x: 936, endPoint y: 40, distance: 39.8
click at [970, 16] on icon "button" at bounding box center [976, 17] width 13 height 13
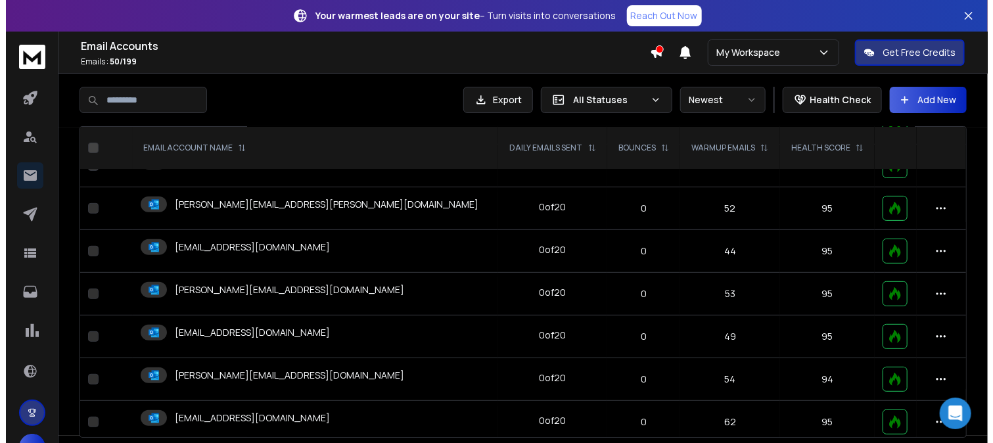
scroll to position [256, 0]
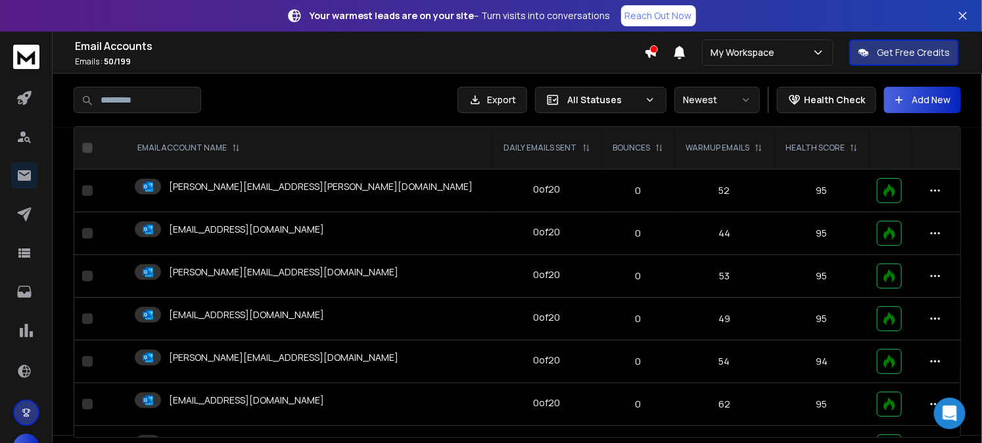
click at [774, 187] on td "95" at bounding box center [821, 191] width 95 height 43
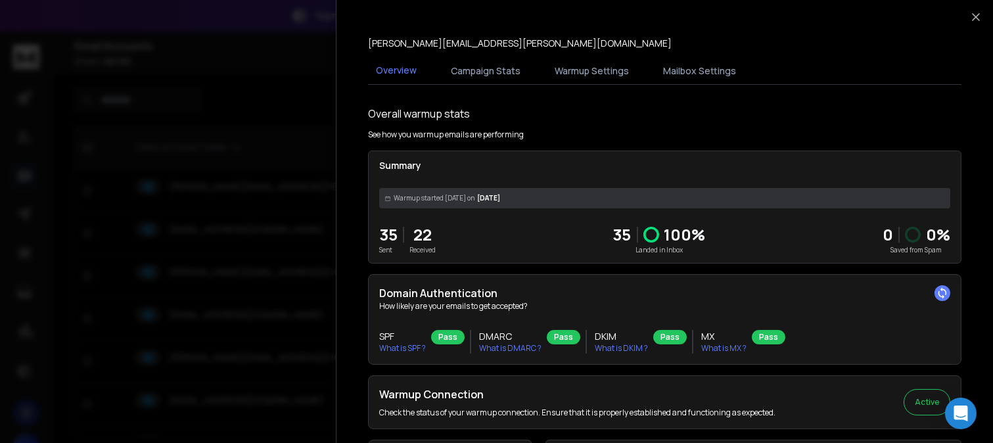
click at [682, 60] on button "Mailbox Settings" at bounding box center [699, 71] width 89 height 29
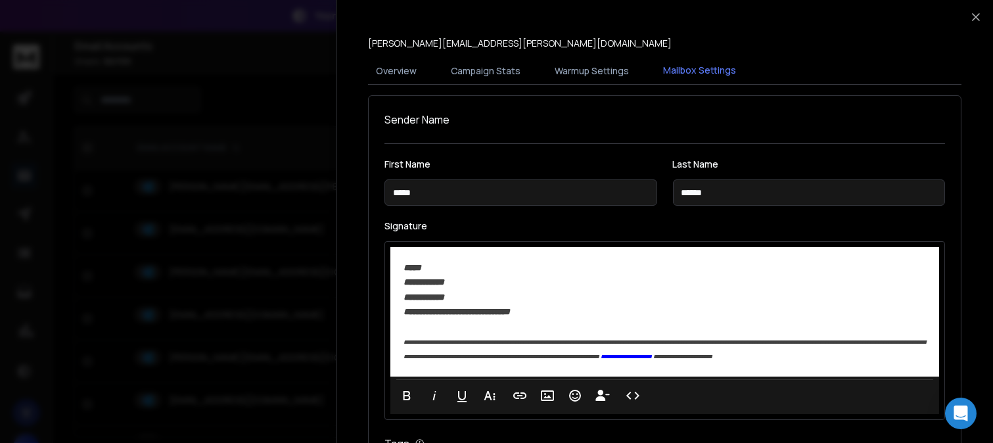
scroll to position [464, 0]
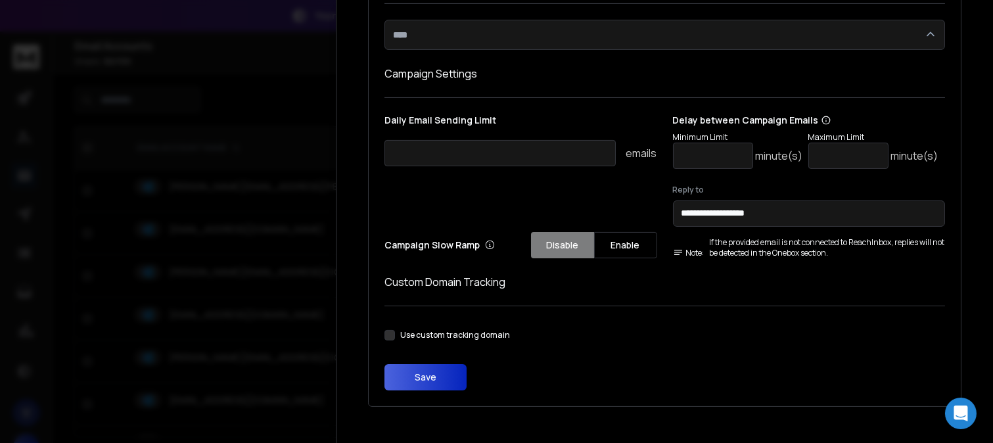
click at [784, 212] on input "**********" at bounding box center [809, 214] width 273 height 26
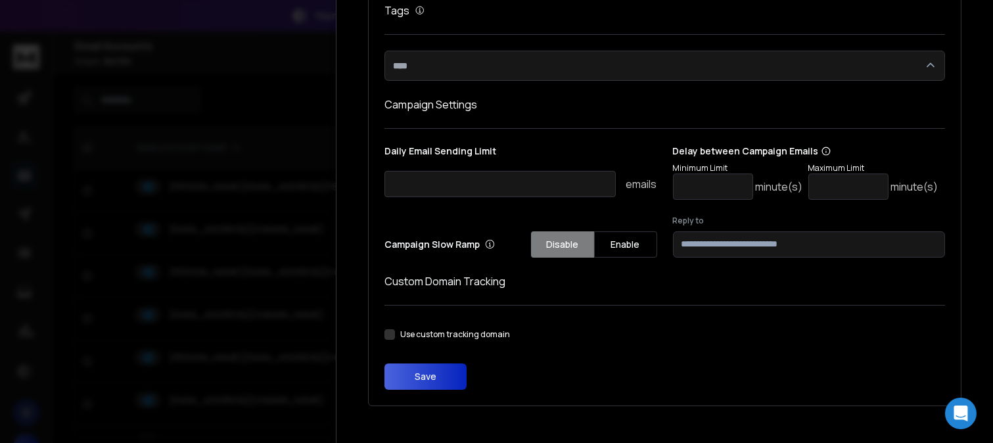
scroll to position [433, 0]
click at [425, 369] on button "Save" at bounding box center [426, 377] width 82 height 26
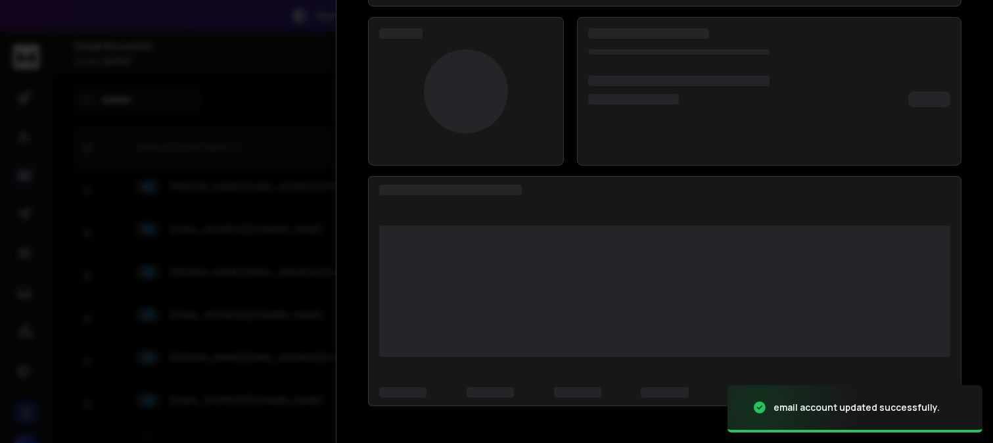
scroll to position [424, 0]
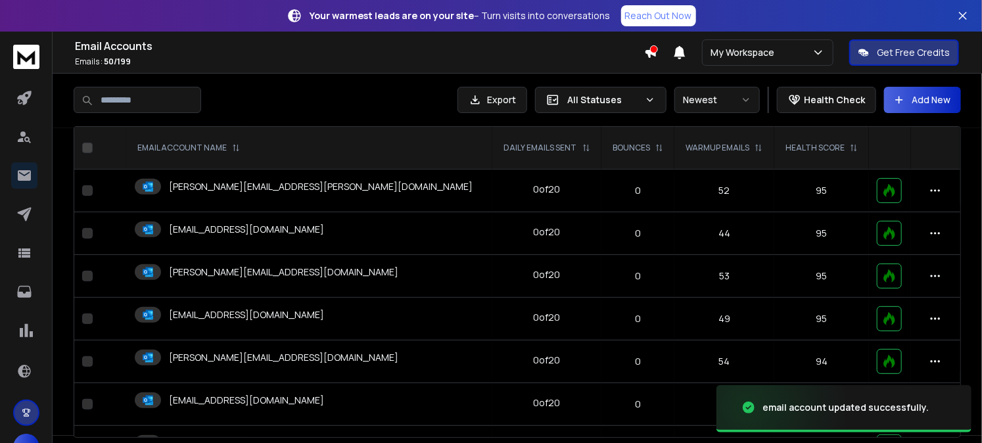
click at [774, 231] on td "95" at bounding box center [821, 233] width 95 height 43
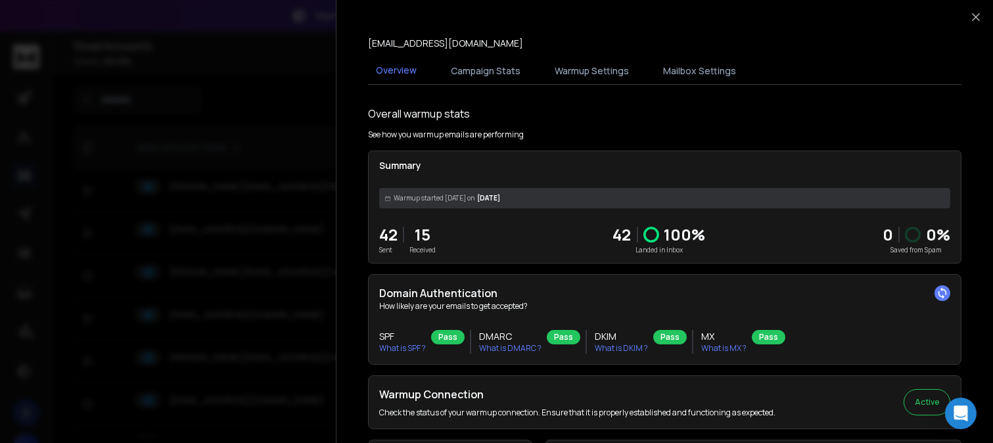
click at [682, 58] on button "Mailbox Settings" at bounding box center [699, 71] width 89 height 29
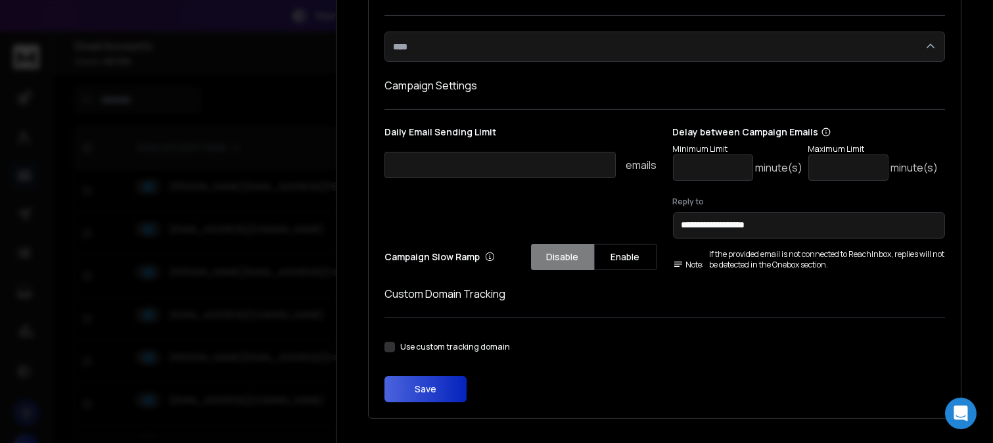
scroll to position [419, 0]
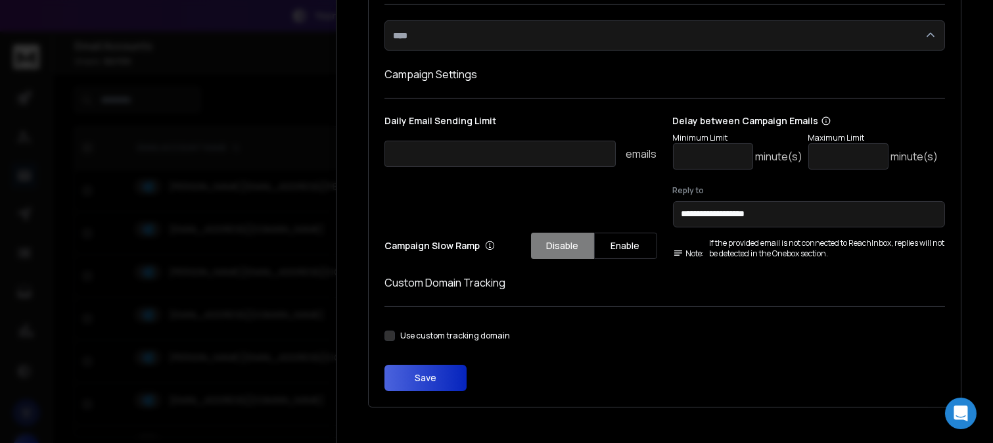
click at [777, 207] on input "**********" at bounding box center [809, 214] width 273 height 26
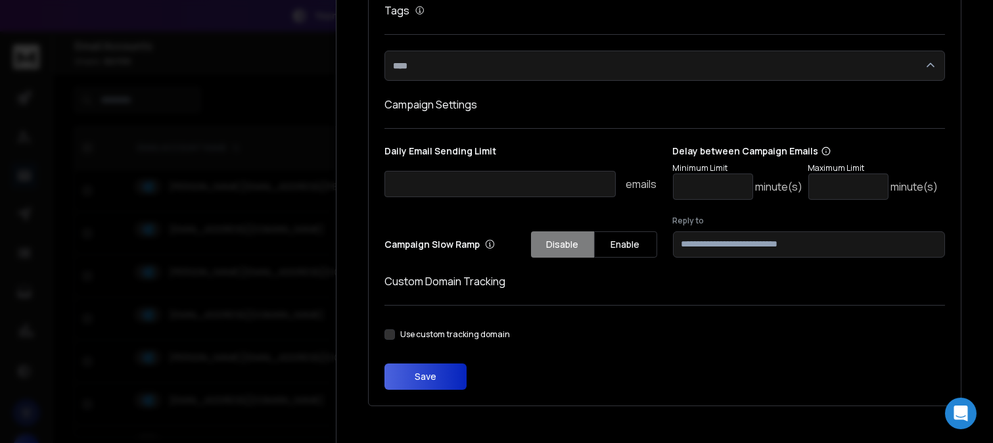
scroll to position [389, 0]
click at [425, 379] on button "Save" at bounding box center [426, 377] width 82 height 26
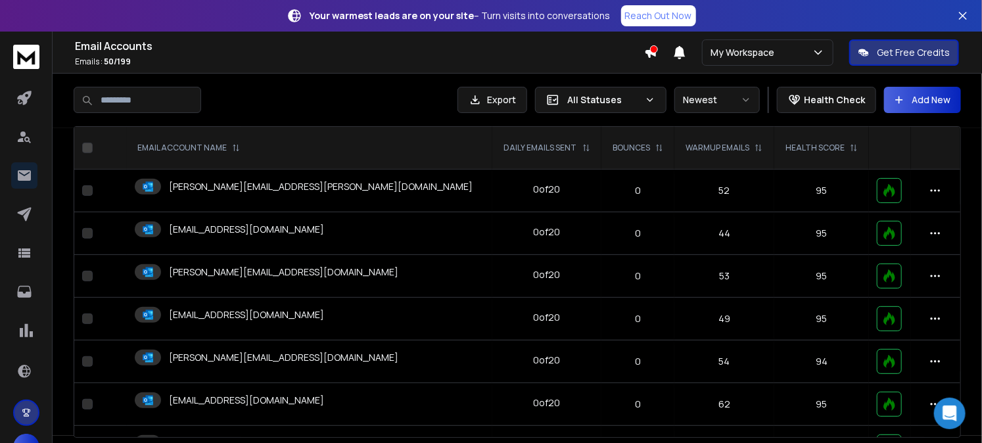
click at [793, 276] on td "95" at bounding box center [821, 276] width 95 height 43
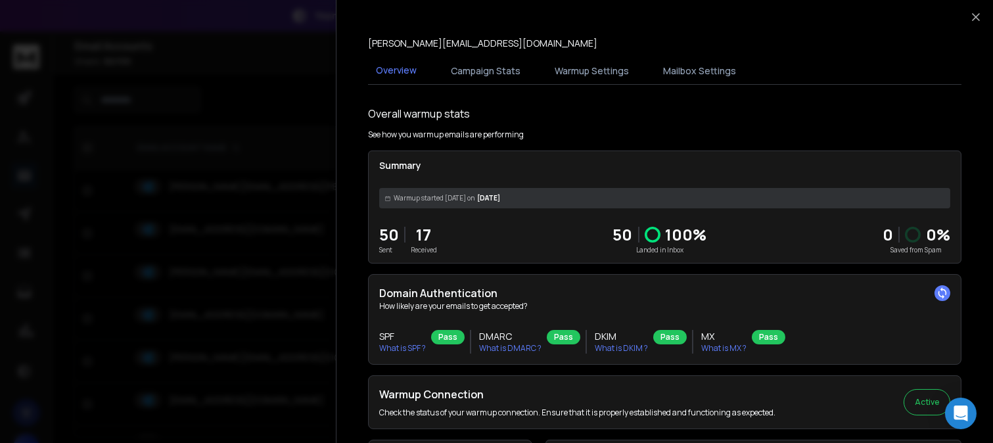
click at [713, 64] on button "Mailbox Settings" at bounding box center [699, 71] width 89 height 29
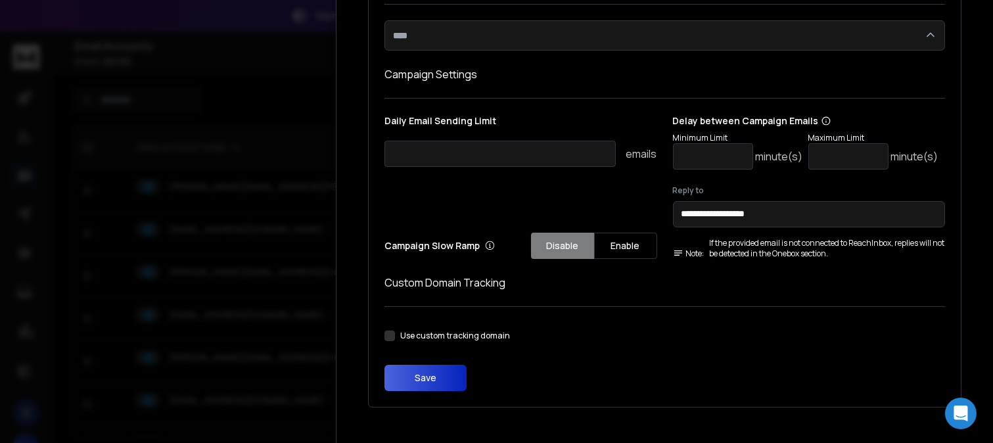
scroll to position [464, 0]
click at [766, 198] on div "**********" at bounding box center [809, 222] width 273 height 74
click at [771, 215] on input "**********" at bounding box center [809, 214] width 273 height 26
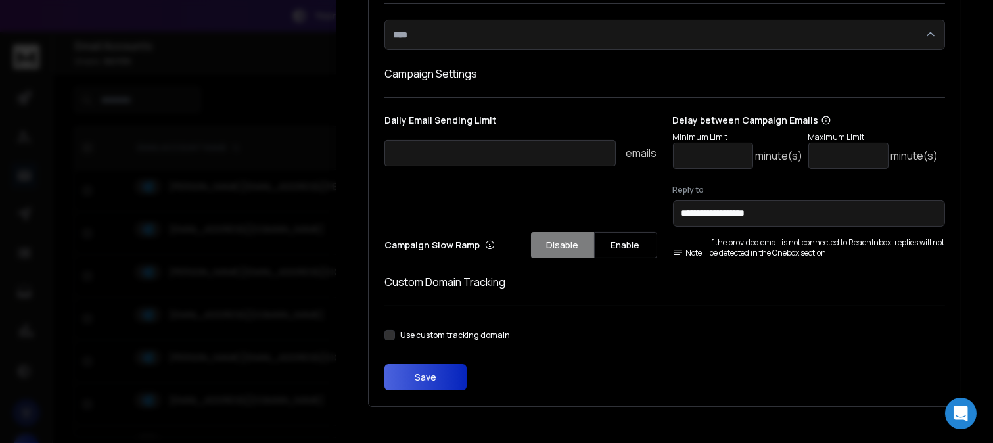
click at [771, 215] on input "**********" at bounding box center [809, 214] width 273 height 26
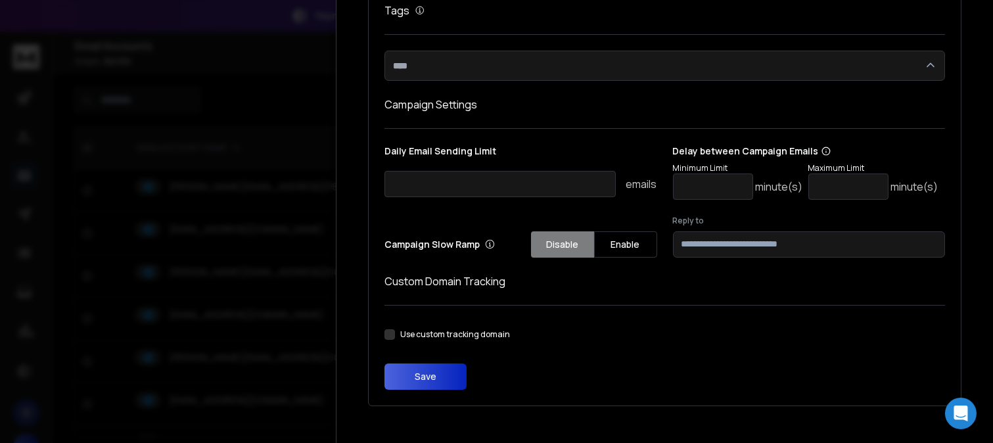
scroll to position [433, 0]
click at [432, 375] on button "Save" at bounding box center [426, 377] width 82 height 26
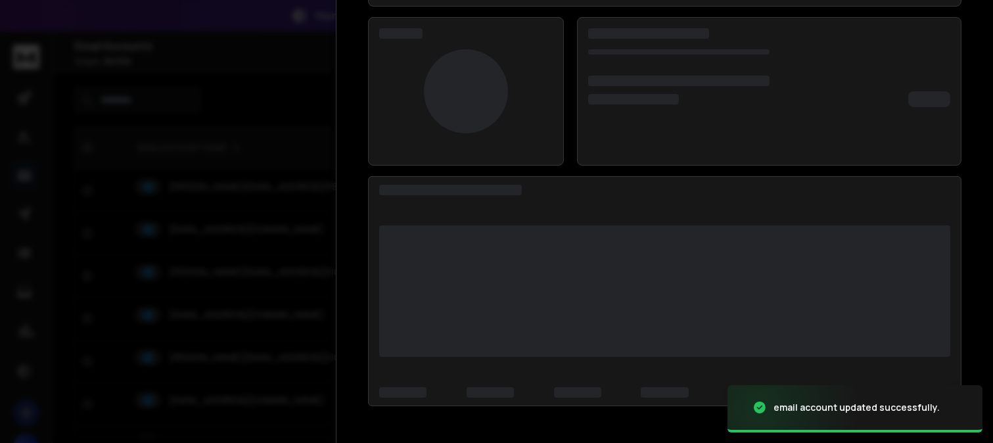
scroll to position [424, 0]
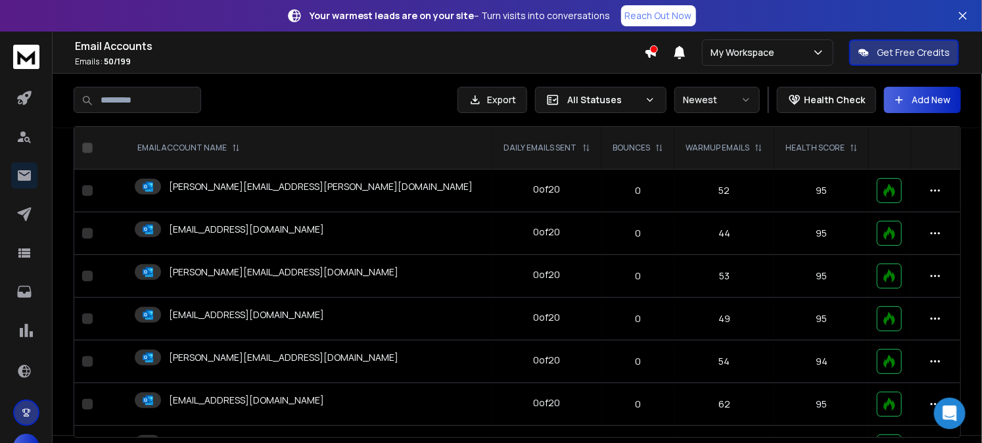
click at [677, 322] on td "49" at bounding box center [725, 319] width 100 height 43
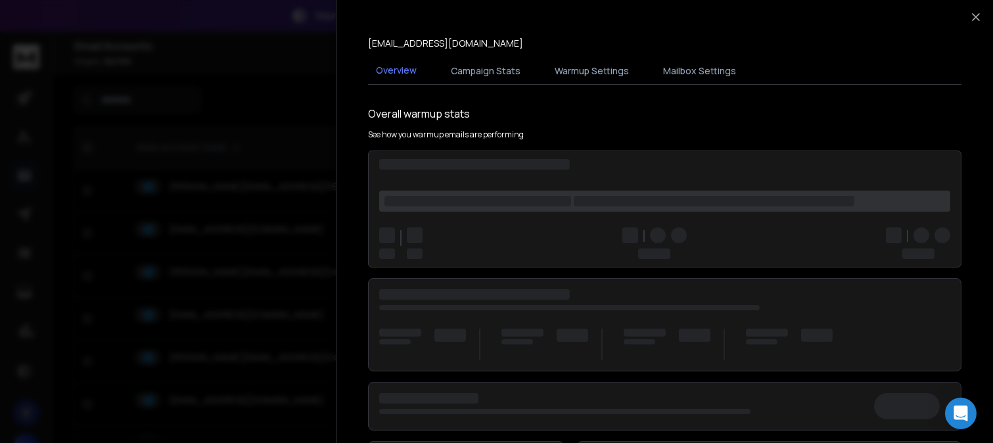
click at [687, 54] on div "[EMAIL_ADDRESS][DOMAIN_NAME] Overview Campaign Stats Warmup Settings Mailbox Se…" at bounding box center [664, 434] width 625 height 836
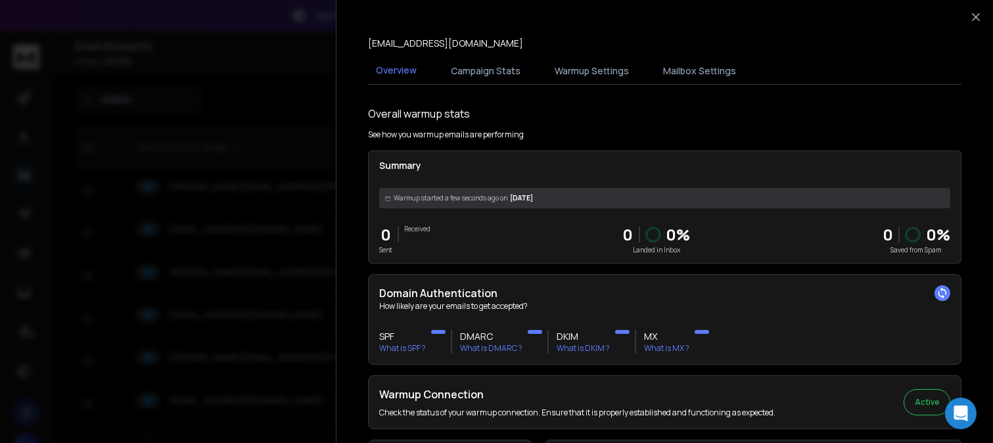
click at [688, 60] on button "Mailbox Settings" at bounding box center [699, 71] width 89 height 29
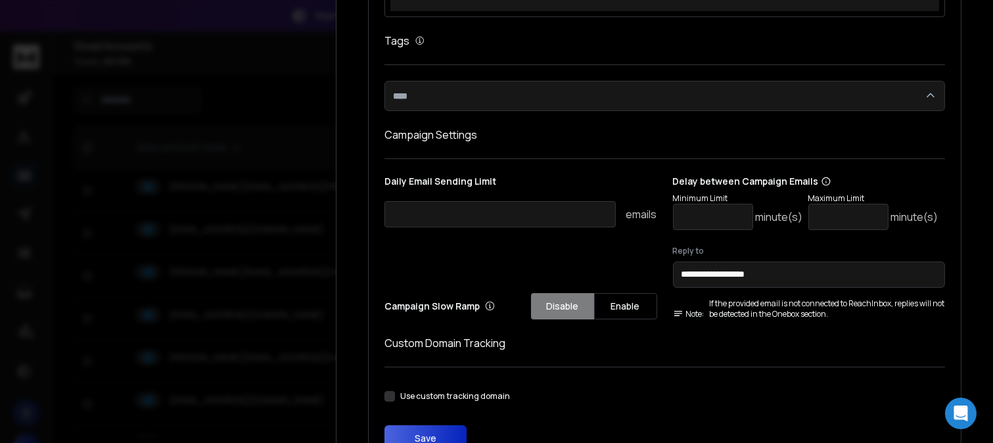
scroll to position [464, 0]
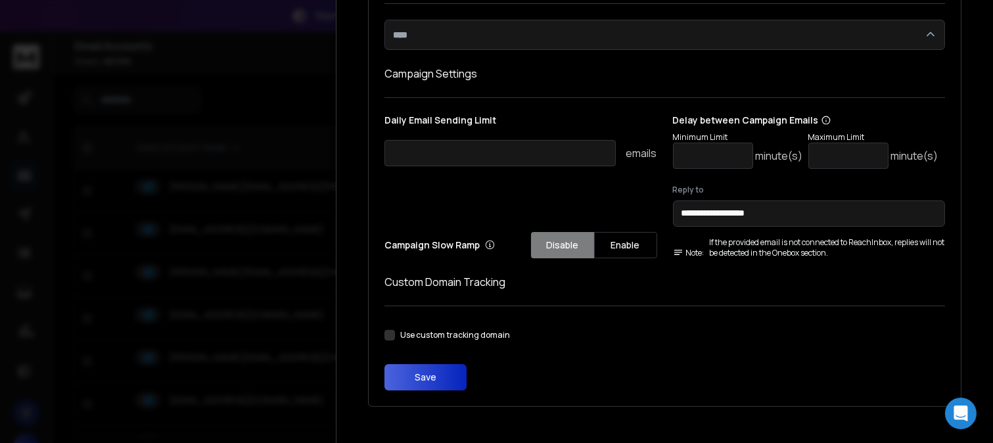
click at [833, 204] on input "**********" at bounding box center [809, 214] width 273 height 26
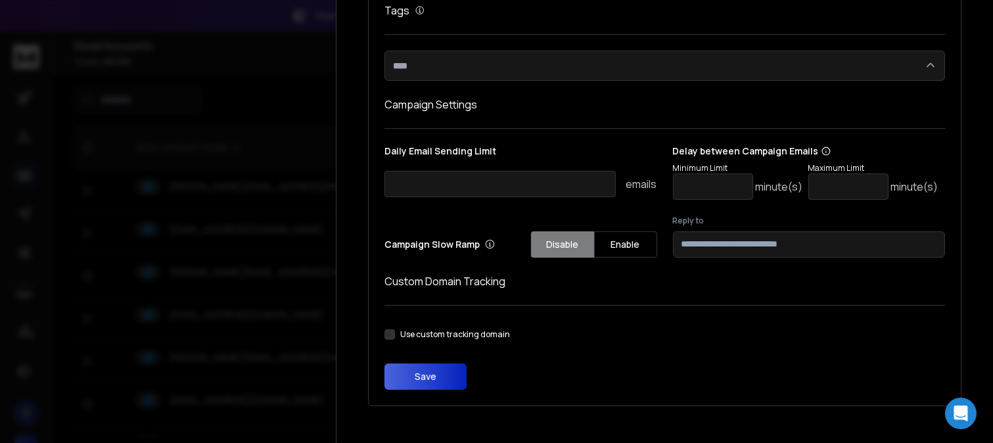
scroll to position [433, 0]
click at [418, 383] on button "Save" at bounding box center [426, 377] width 82 height 26
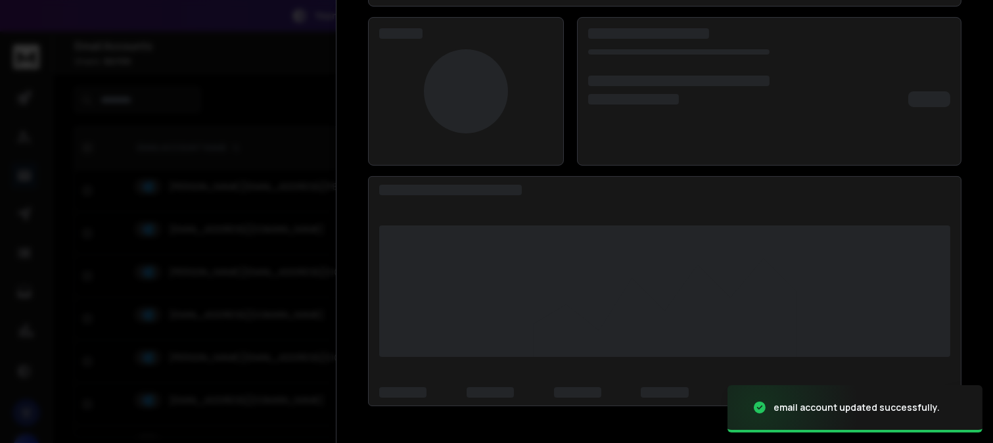
scroll to position [424, 0]
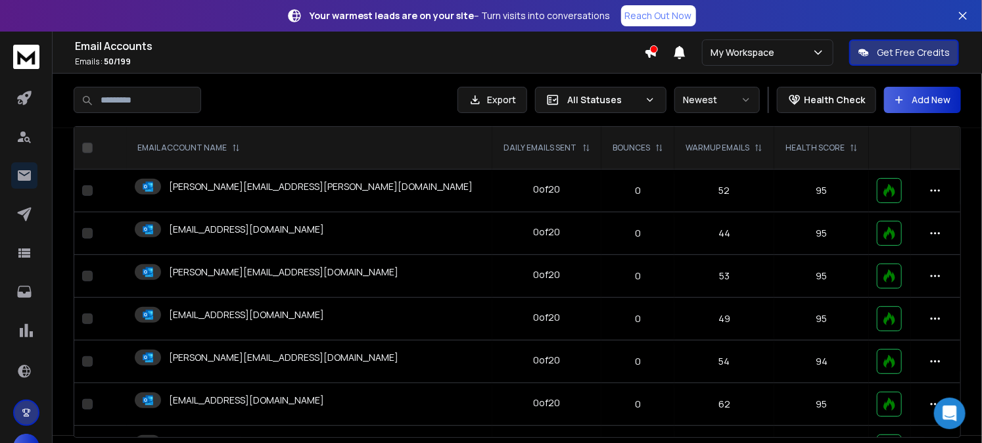
click at [813, 317] on td "95" at bounding box center [821, 319] width 95 height 43
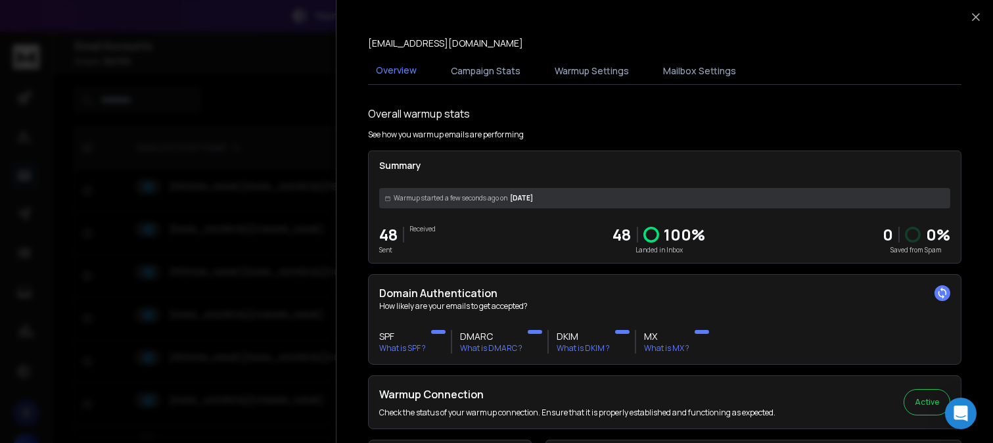
click at [721, 60] on button "Mailbox Settings" at bounding box center [699, 71] width 89 height 29
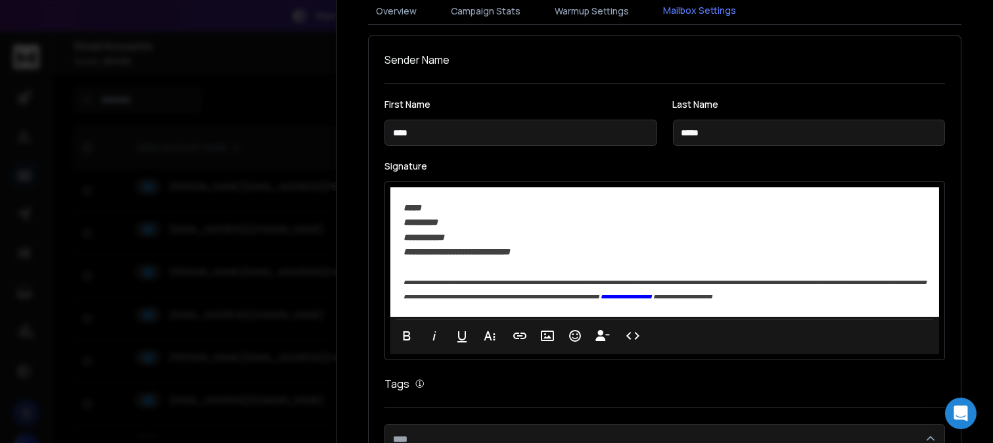
scroll to position [0, 0]
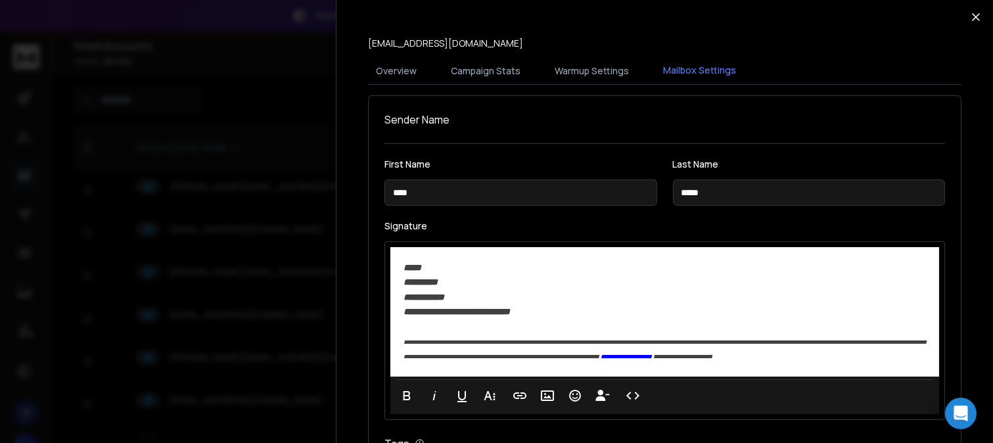
click at [973, 16] on icon "button" at bounding box center [976, 17] width 7 height 7
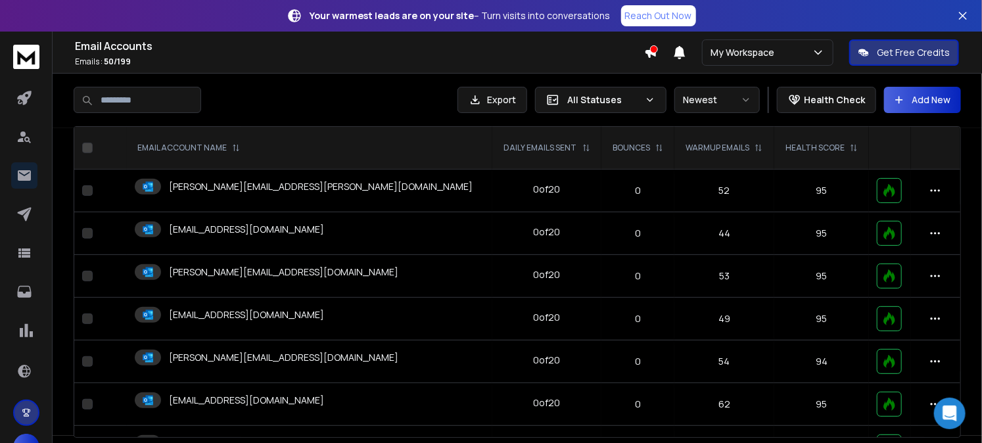
click at [774, 363] on td "94" at bounding box center [821, 362] width 95 height 43
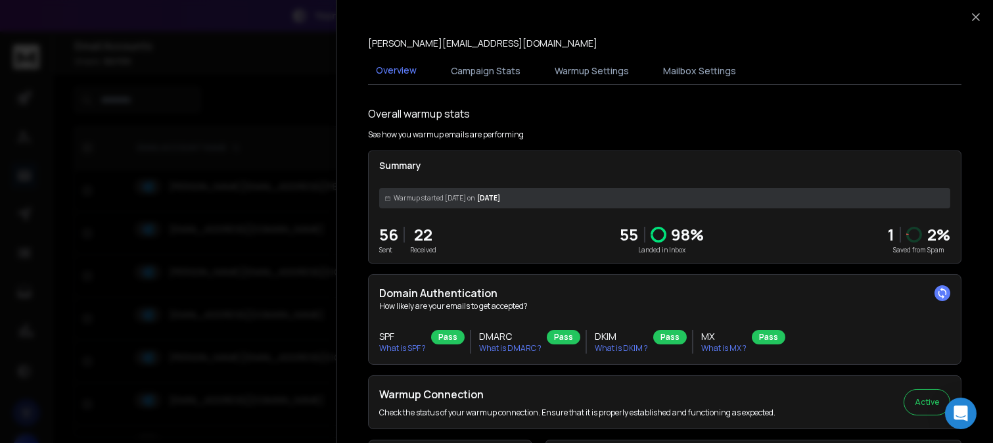
click at [673, 70] on button "Mailbox Settings" at bounding box center [699, 71] width 89 height 29
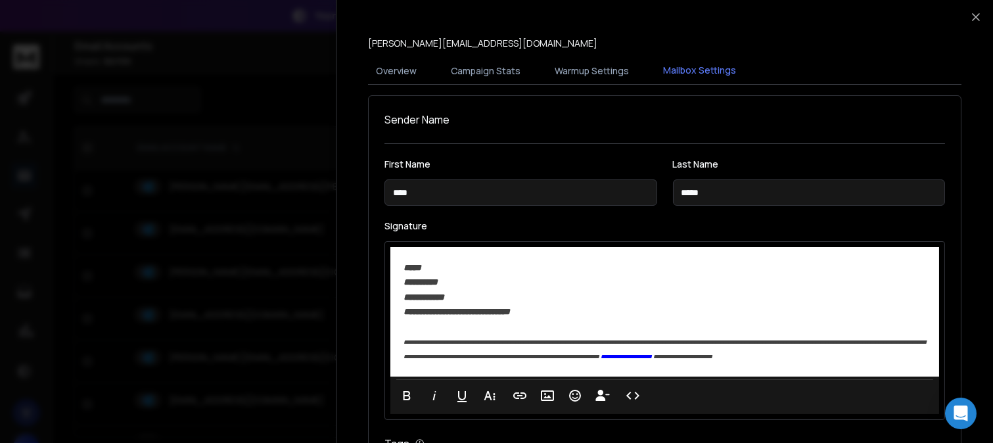
scroll to position [341, 0]
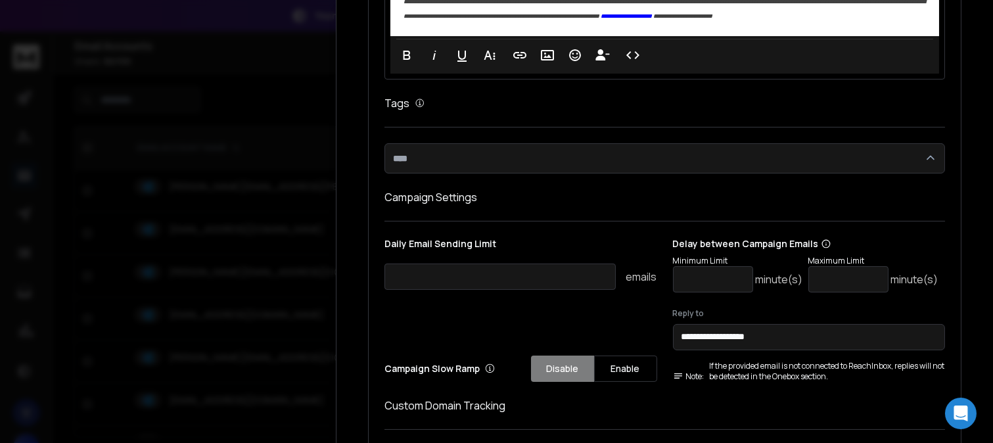
click at [770, 322] on div "**********" at bounding box center [809, 345] width 273 height 74
click at [772, 338] on input "**********" at bounding box center [809, 337] width 273 height 26
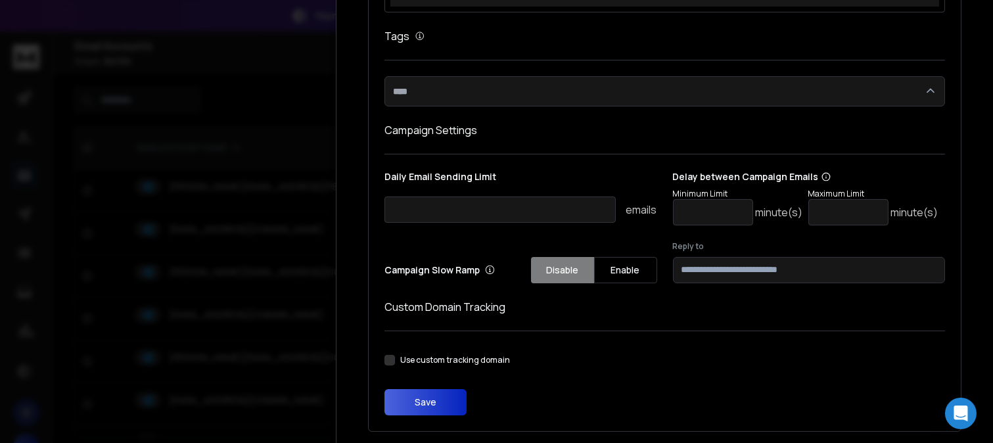
scroll to position [433, 0]
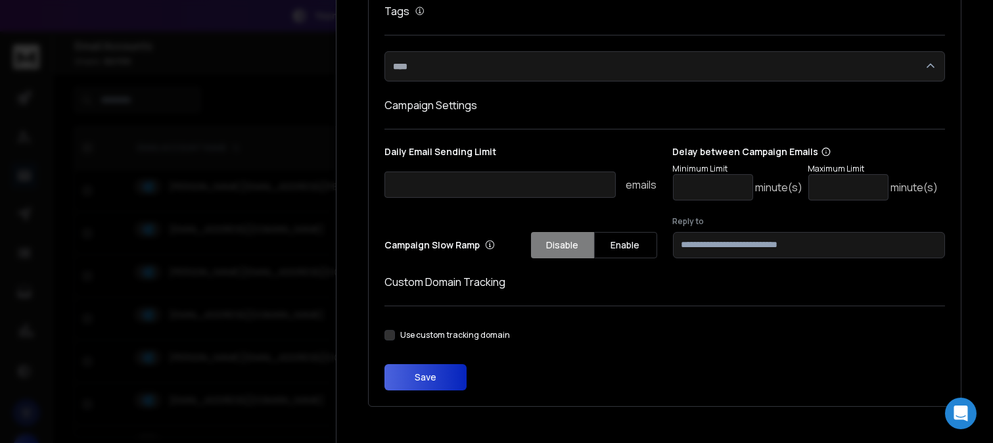
click at [432, 383] on button "Save" at bounding box center [426, 377] width 82 height 26
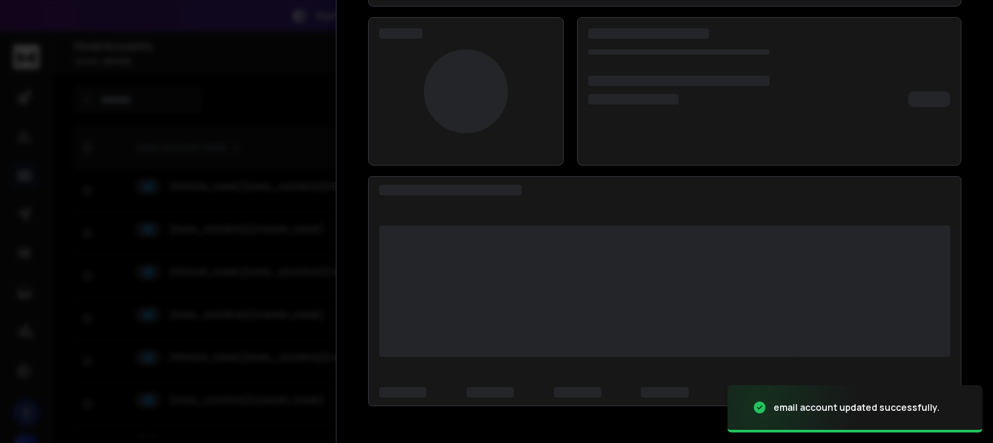
scroll to position [424, 0]
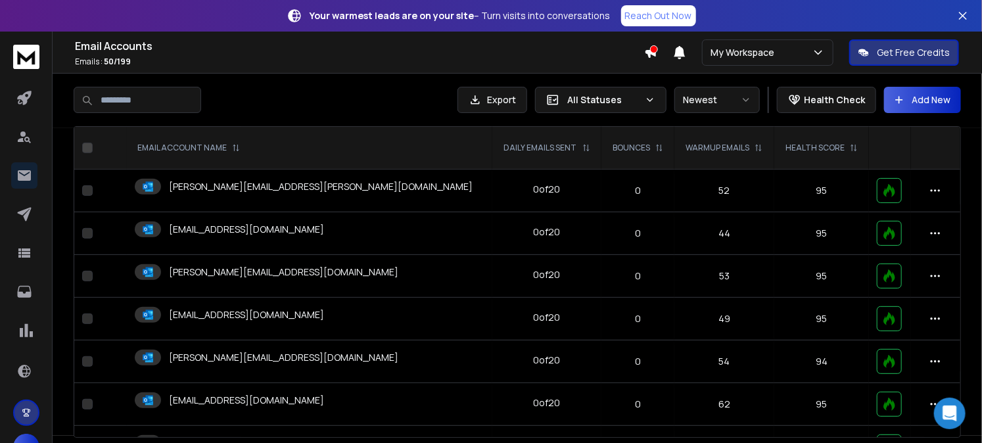
click at [774, 356] on td "94" at bounding box center [821, 362] width 95 height 43
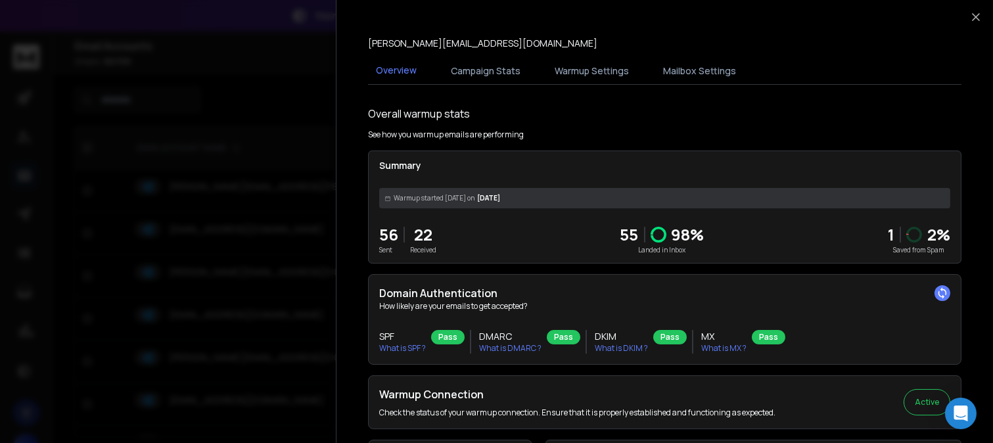
click at [686, 58] on button "Mailbox Settings" at bounding box center [699, 71] width 89 height 29
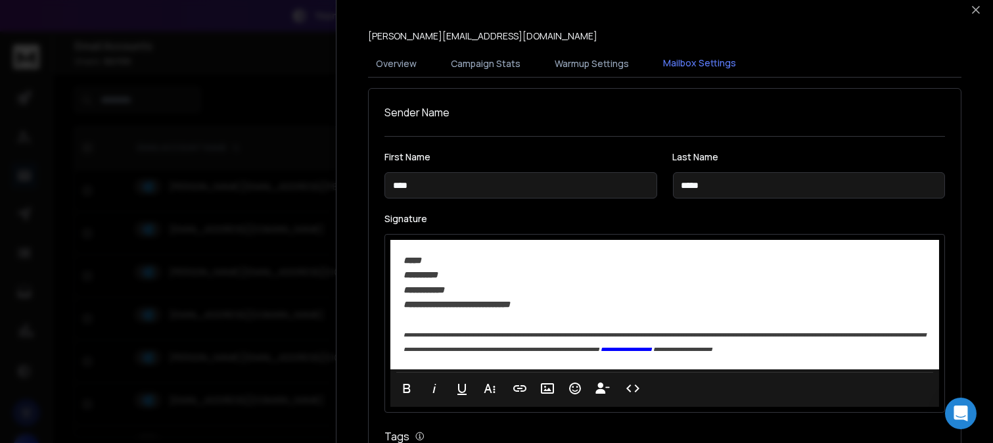
scroll to position [0, 0]
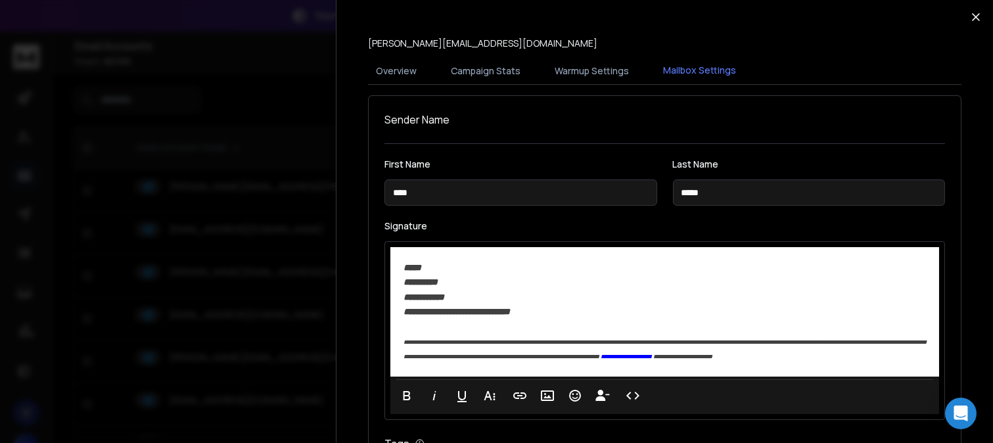
click at [974, 11] on icon "button" at bounding box center [976, 17] width 13 height 13
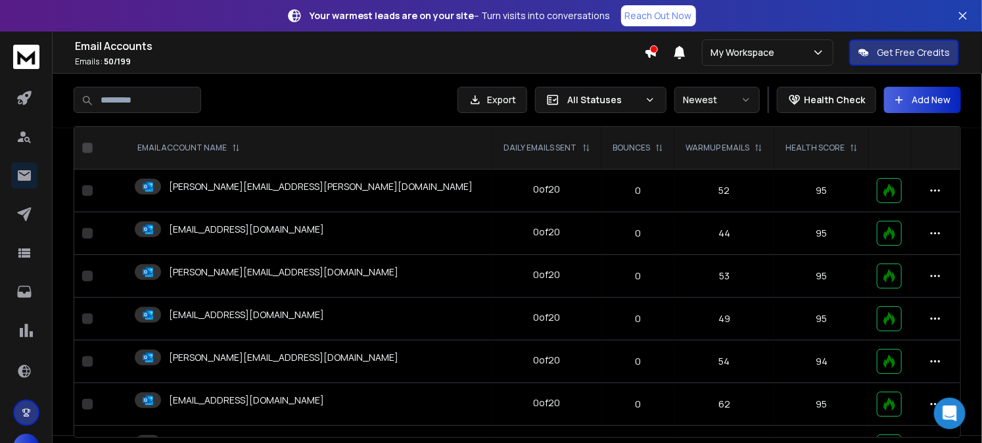
click at [799, 398] on td "95" at bounding box center [821, 404] width 95 height 43
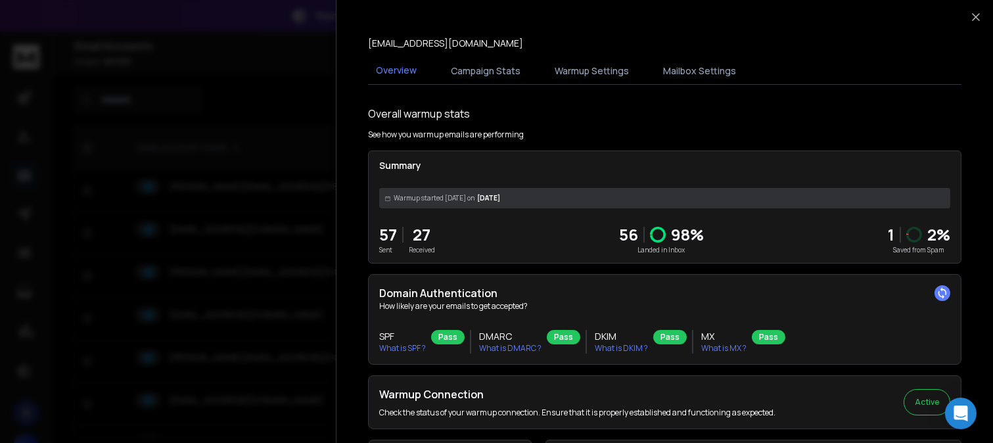
click at [700, 71] on button "Mailbox Settings" at bounding box center [699, 71] width 89 height 29
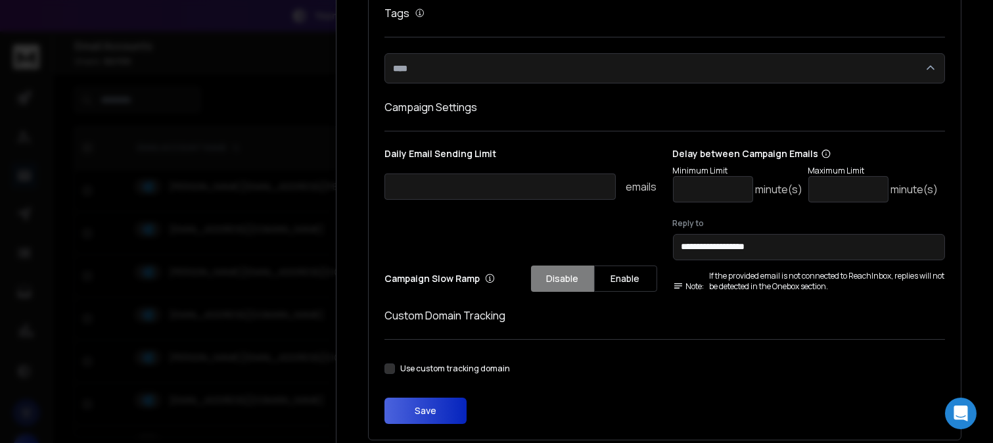
scroll to position [464, 0]
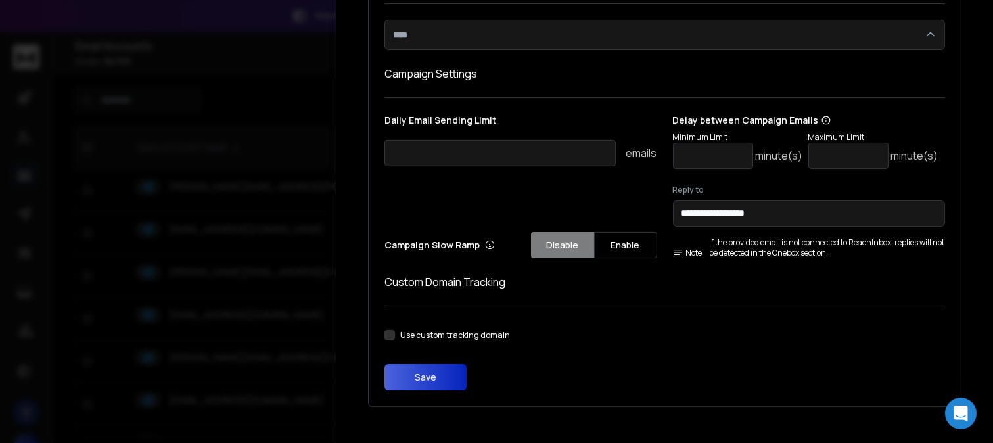
click at [792, 208] on input "**********" at bounding box center [809, 214] width 273 height 26
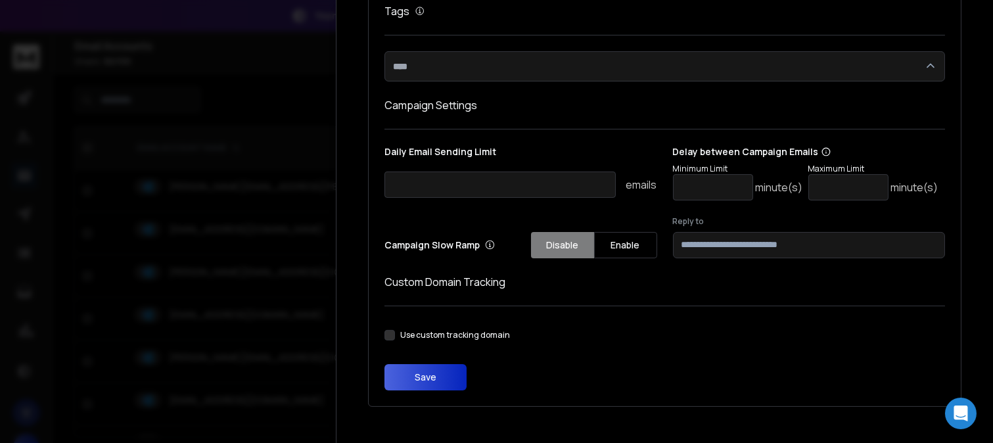
click at [428, 385] on button "Save" at bounding box center [426, 377] width 82 height 26
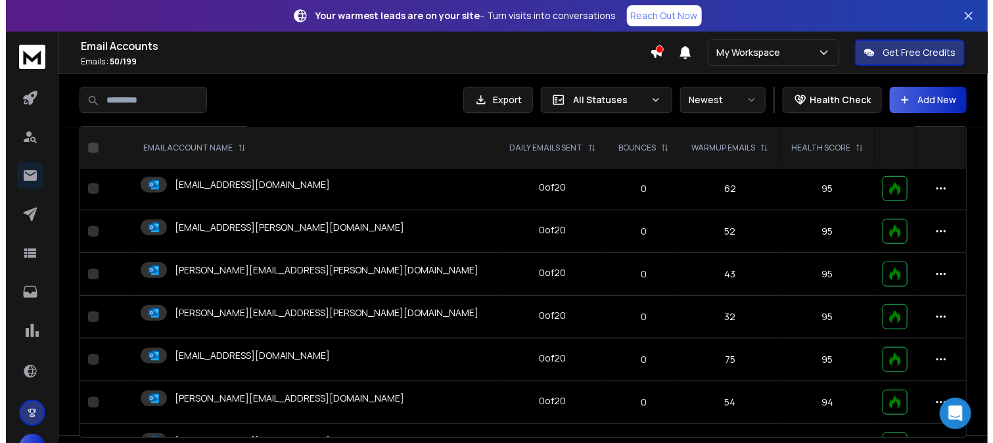
scroll to position [495, 0]
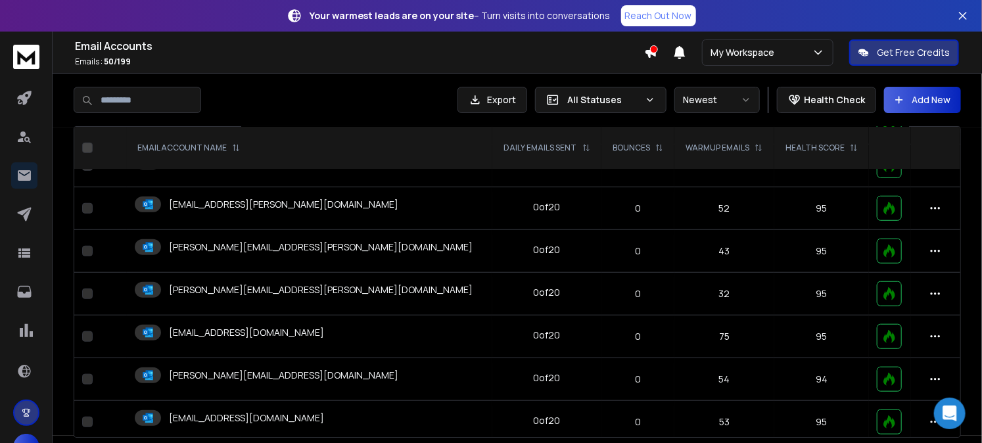
click at [719, 201] on td "52" at bounding box center [725, 208] width 100 height 43
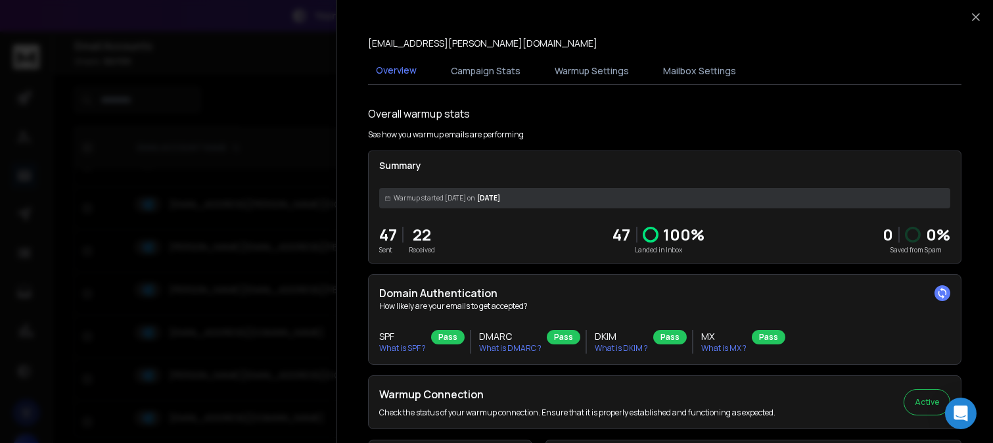
click at [768, 46] on div "[EMAIL_ADDRESS][PERSON_NAME][DOMAIN_NAME]" at bounding box center [665, 43] width 594 height 13
click at [698, 69] on button "Mailbox Settings" at bounding box center [699, 71] width 89 height 29
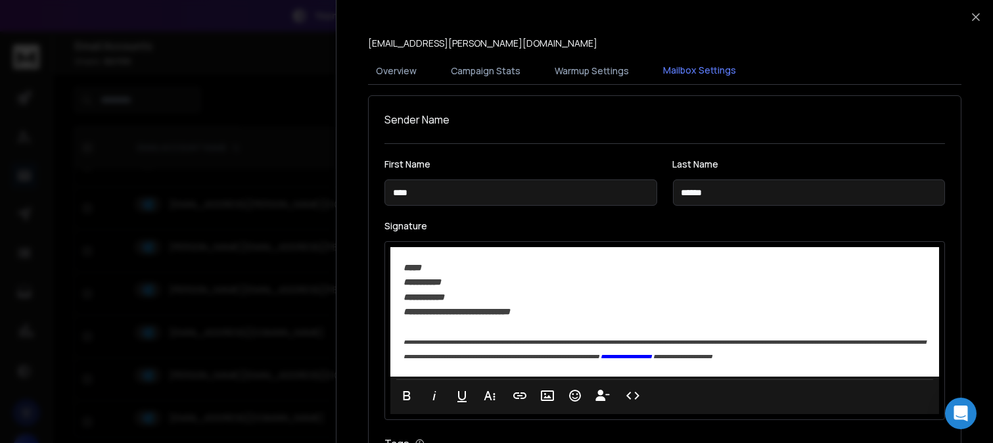
scroll to position [341, 0]
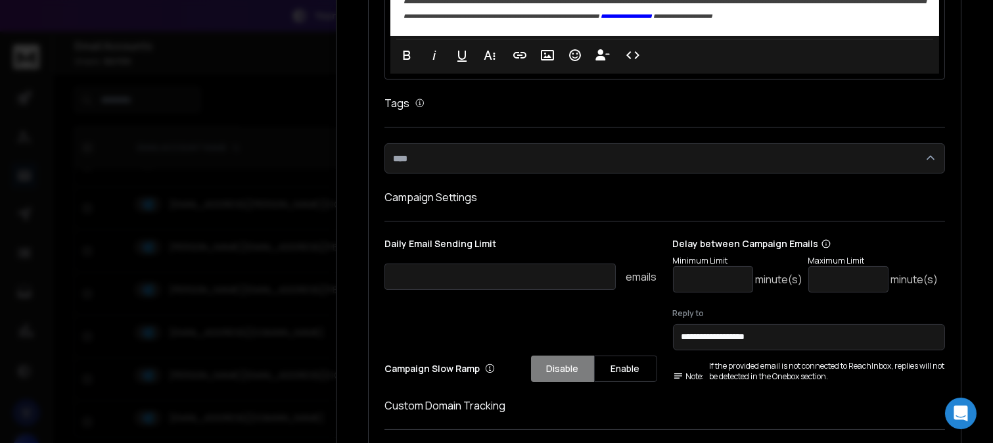
click at [749, 345] on input "**********" at bounding box center [809, 337] width 273 height 26
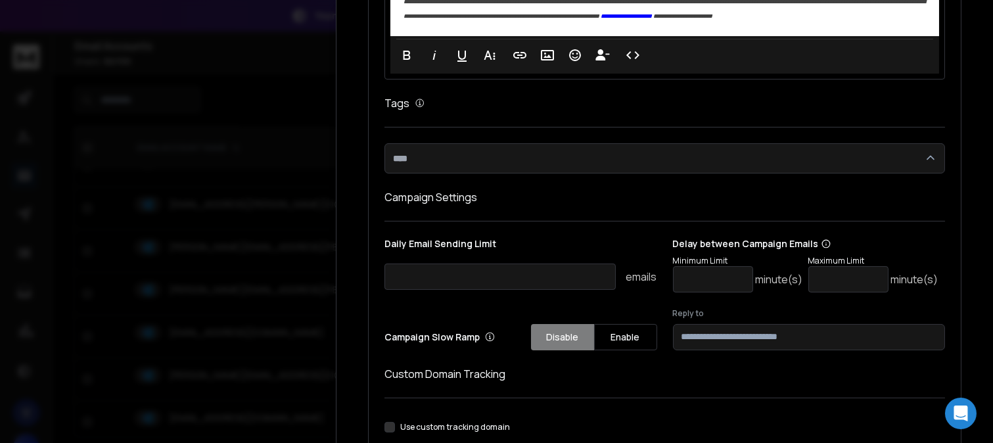
scroll to position [433, 0]
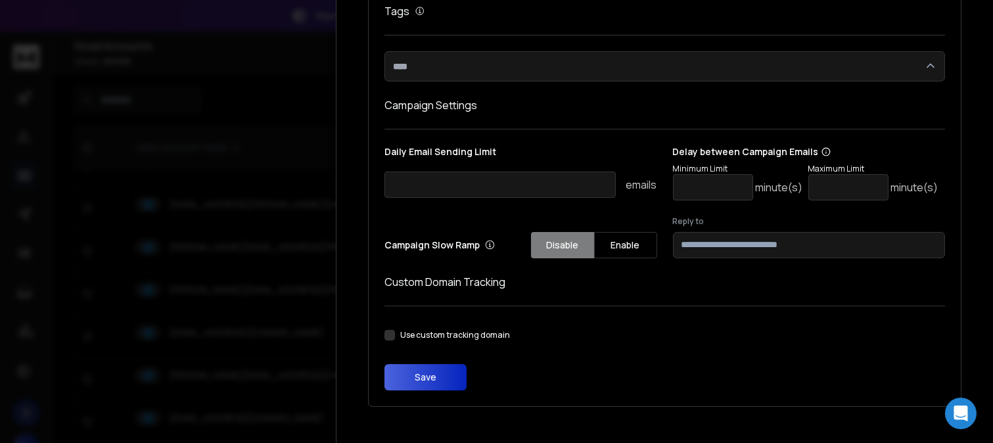
click at [440, 370] on button "Save" at bounding box center [426, 377] width 82 height 26
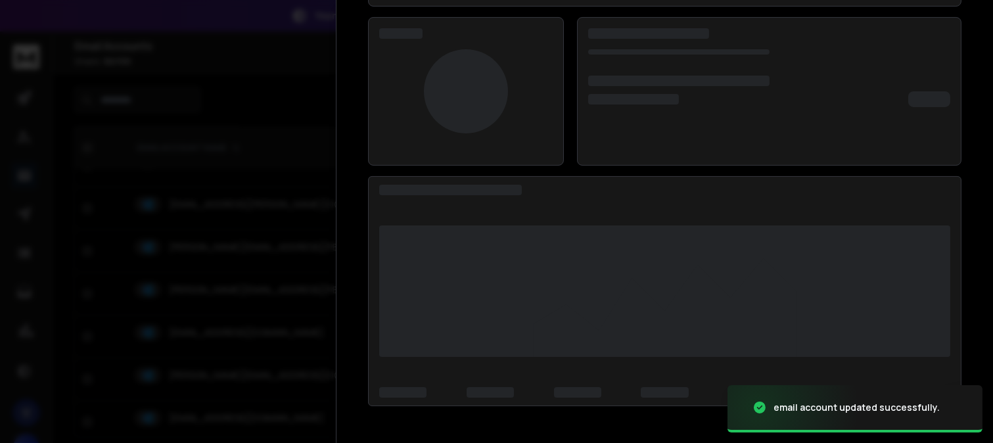
scroll to position [424, 0]
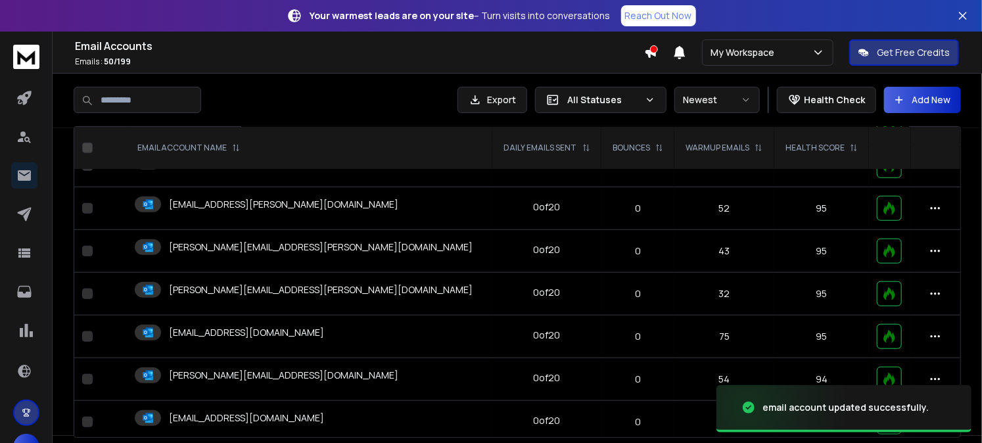
click at [774, 251] on td "95" at bounding box center [821, 251] width 95 height 43
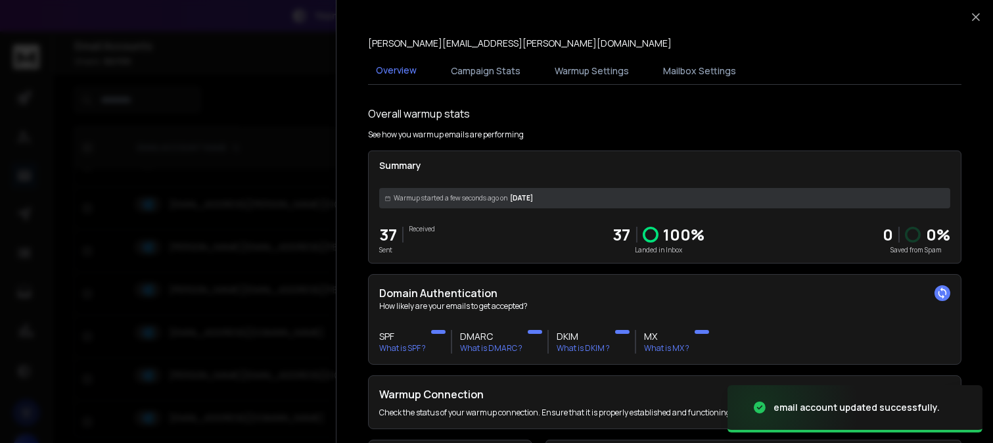
click at [671, 61] on button "Mailbox Settings" at bounding box center [699, 71] width 89 height 29
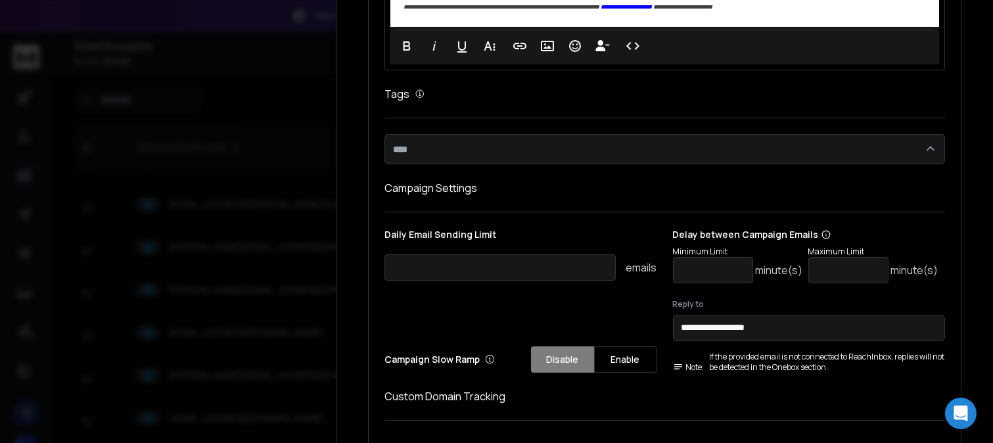
scroll to position [464, 0]
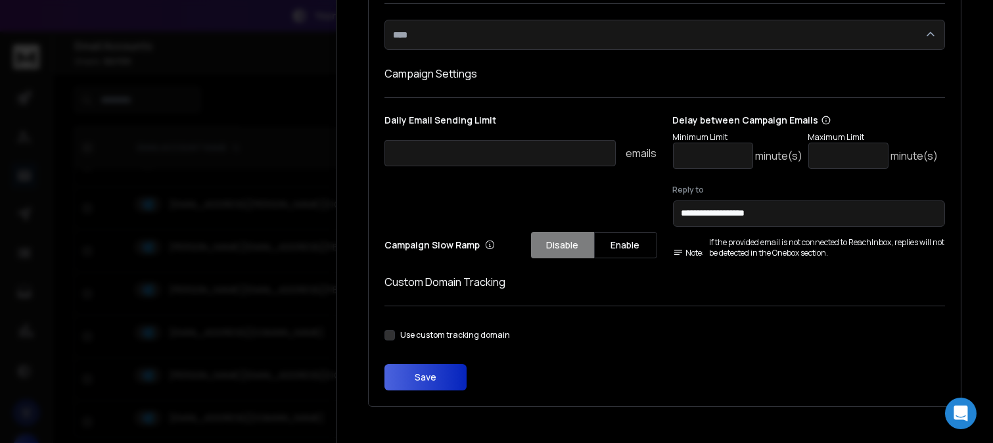
click at [802, 299] on form "**********" at bounding box center [665, 43] width 561 height 695
click at [750, 201] on input "**********" at bounding box center [809, 214] width 273 height 26
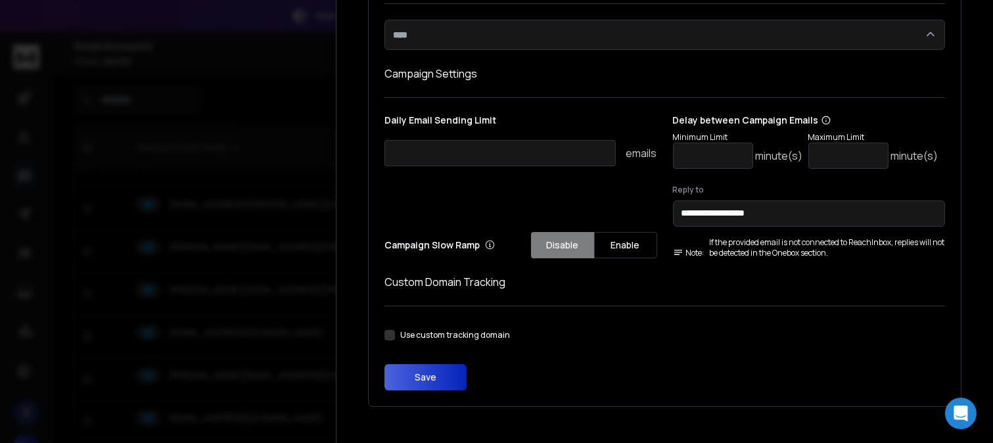
click at [750, 201] on input "**********" at bounding box center [809, 214] width 273 height 26
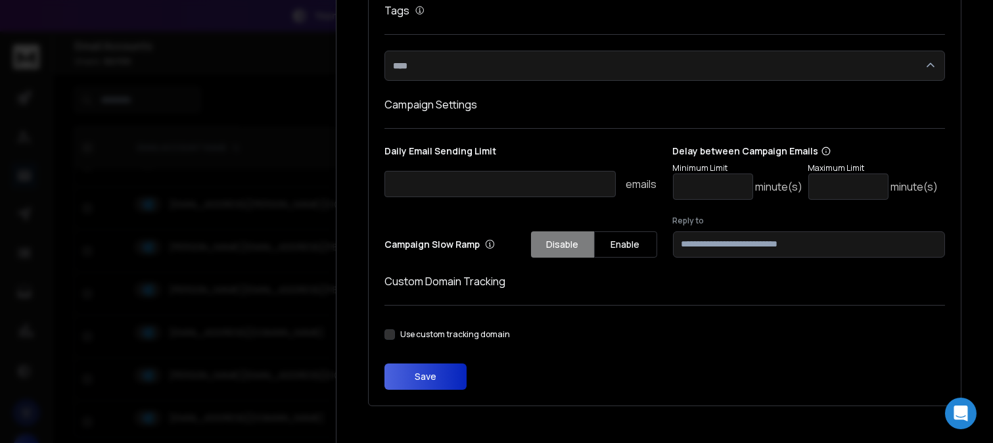
scroll to position [433, 0]
click at [425, 379] on button "Save" at bounding box center [426, 377] width 82 height 26
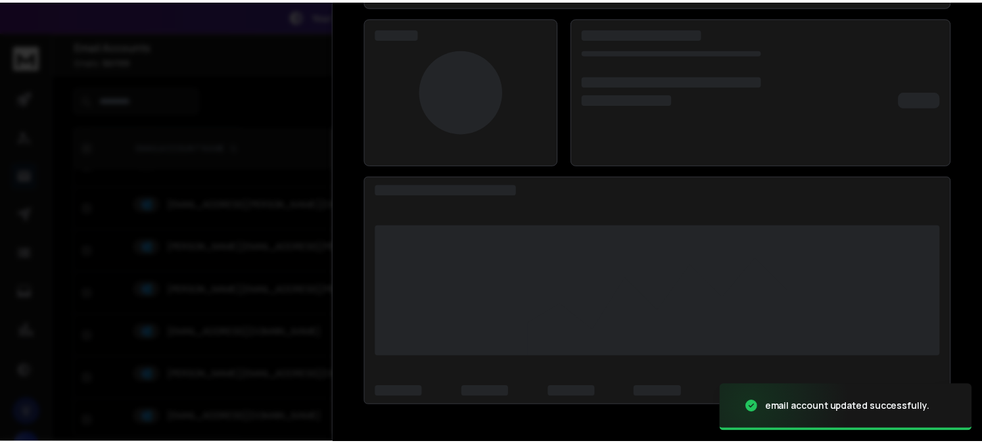
scroll to position [424, 0]
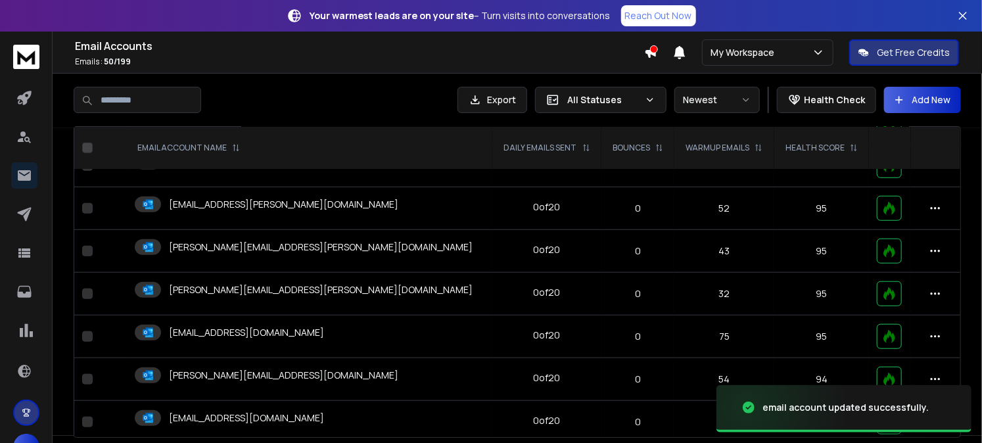
click at [393, 82] on div "Export All Statuses Newest Health Check Add New EMAIL ACCOUNT NAME DAILY EMAILS…" at bounding box center [518, 262] width 930 height 377
